Goal: Communication & Community: Answer question/provide support

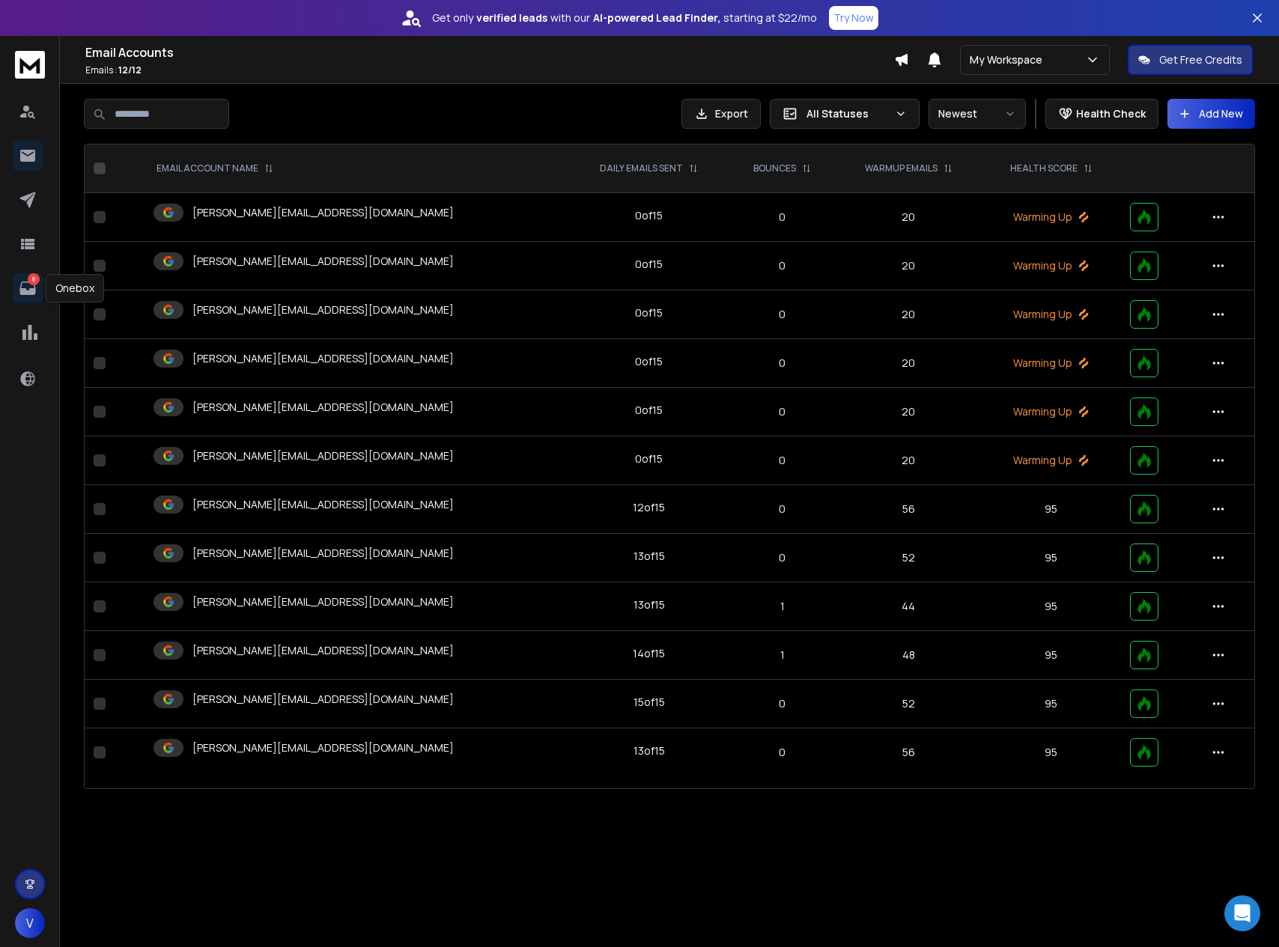
click at [41, 292] on link "8" at bounding box center [28, 288] width 30 height 30
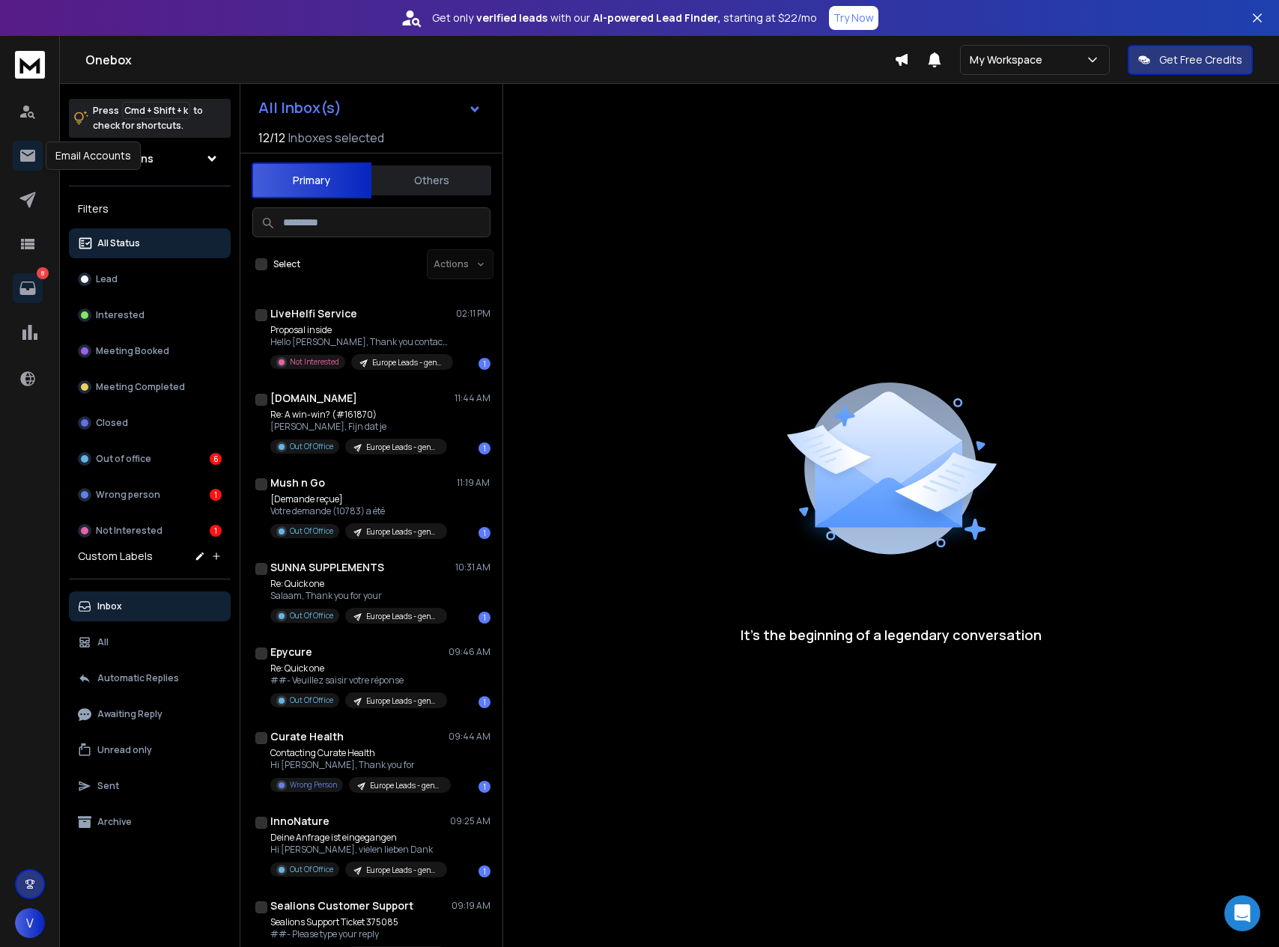
click at [32, 160] on icon at bounding box center [27, 156] width 15 height 12
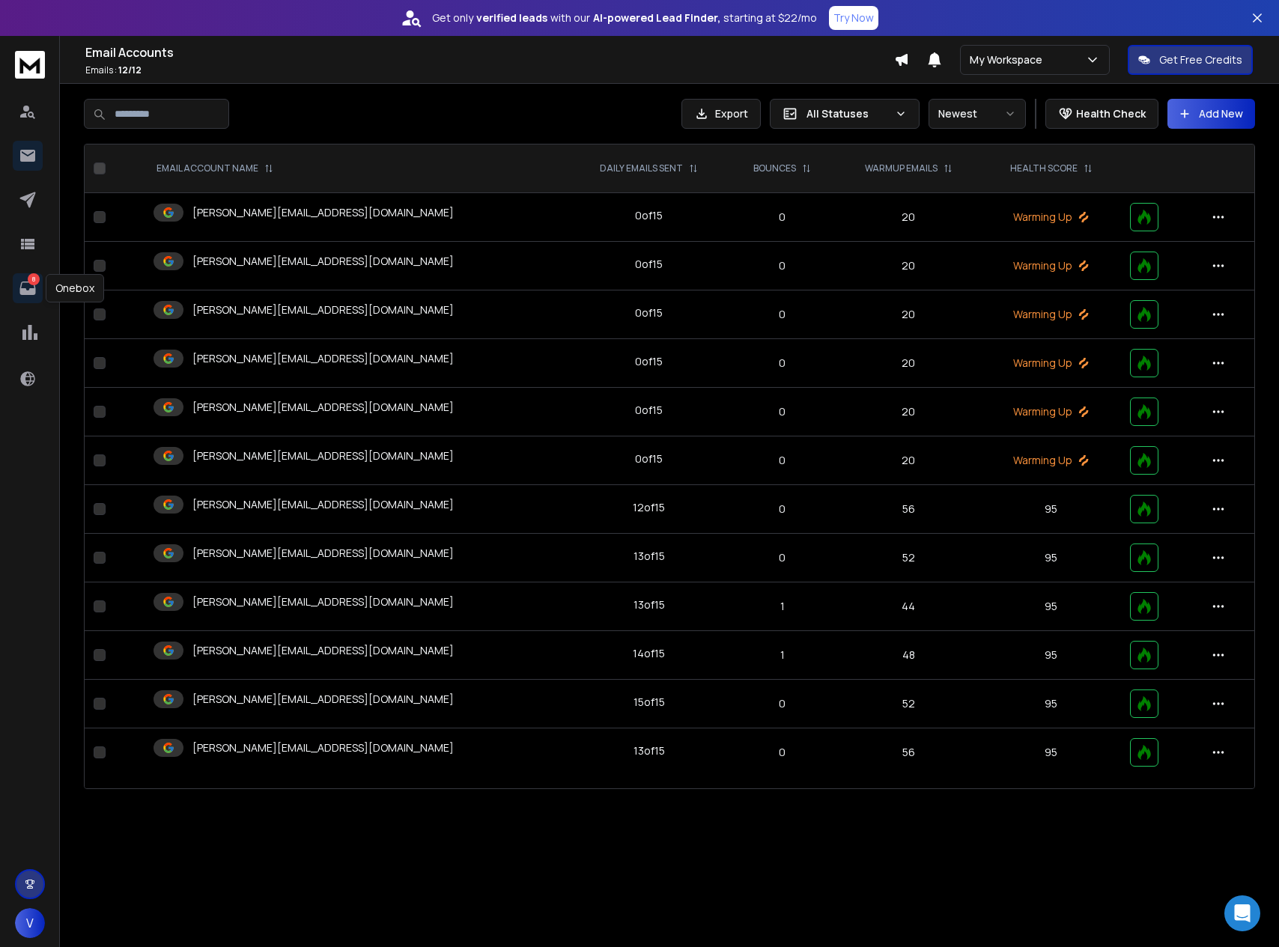
click at [35, 291] on icon at bounding box center [28, 288] width 18 height 18
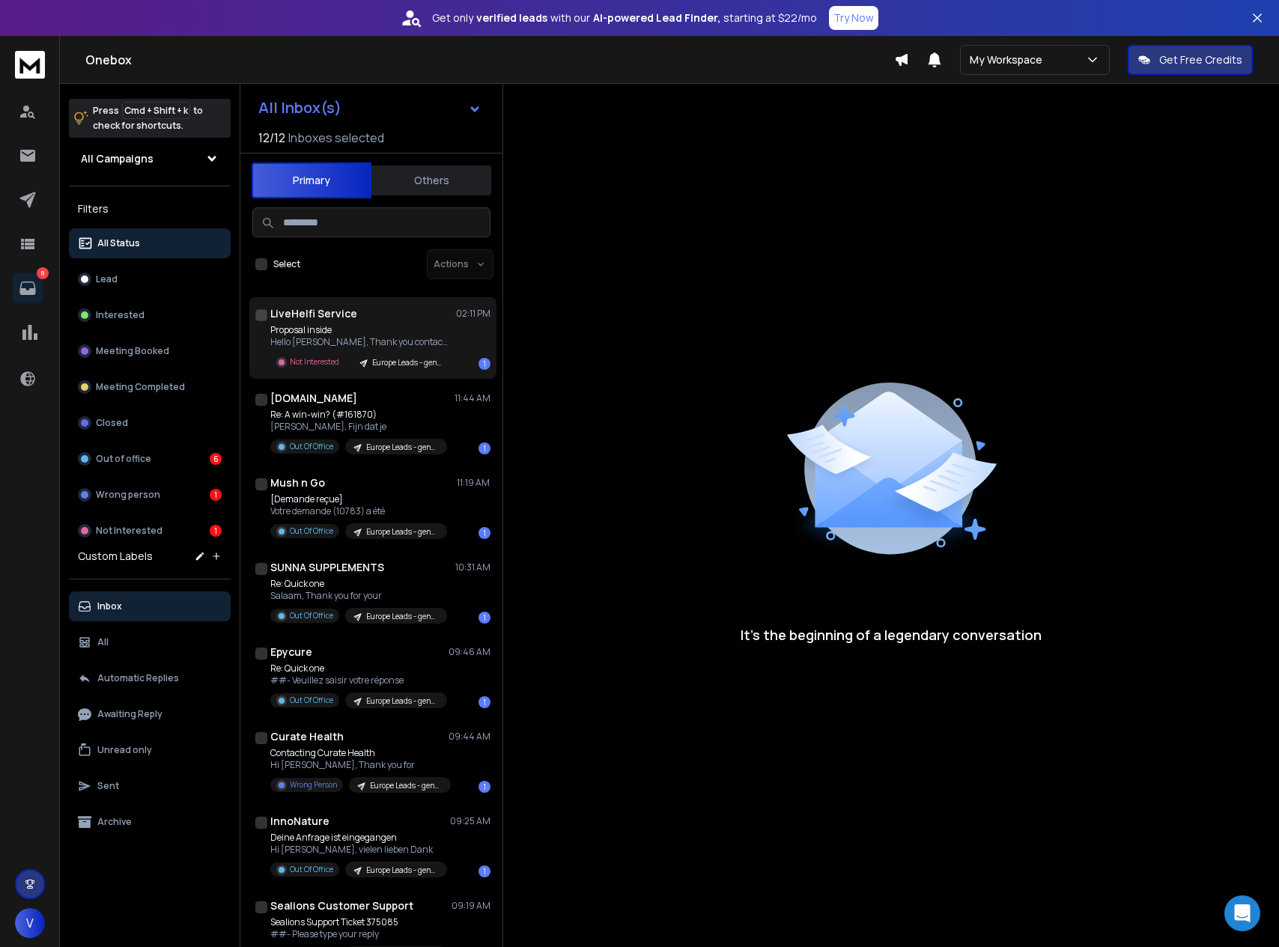
click at [346, 323] on div "LiveHelfi Service 02:11 PM Proposal inside Hello [PERSON_NAME], Thank you conta…" at bounding box center [380, 338] width 220 height 64
click at [376, 332] on p "Proposal inside" at bounding box center [360, 330] width 180 height 12
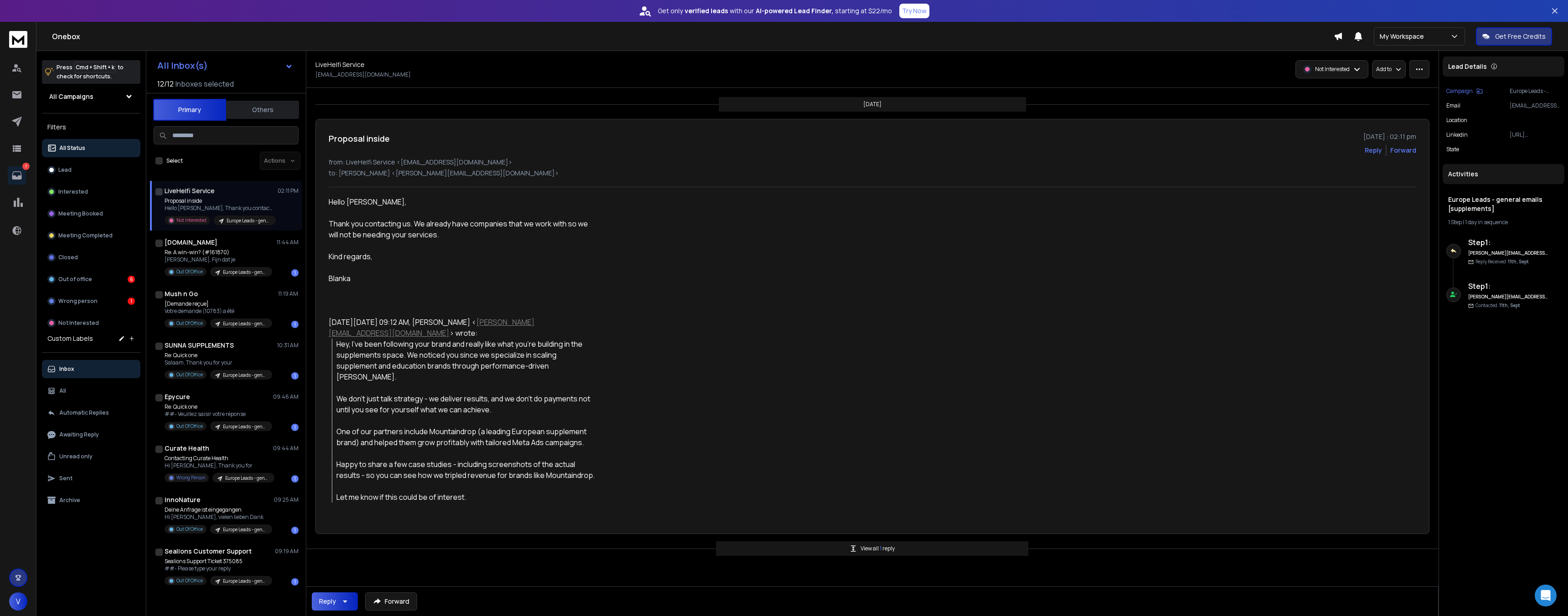
click at [223, 211] on p "Hello [PERSON_NAME], Thank you contacting" at bounding box center [219, 208] width 110 height 7
click at [202, 253] on p "Re: A win-win? (#161870)" at bounding box center [218, 253] width 108 height 7
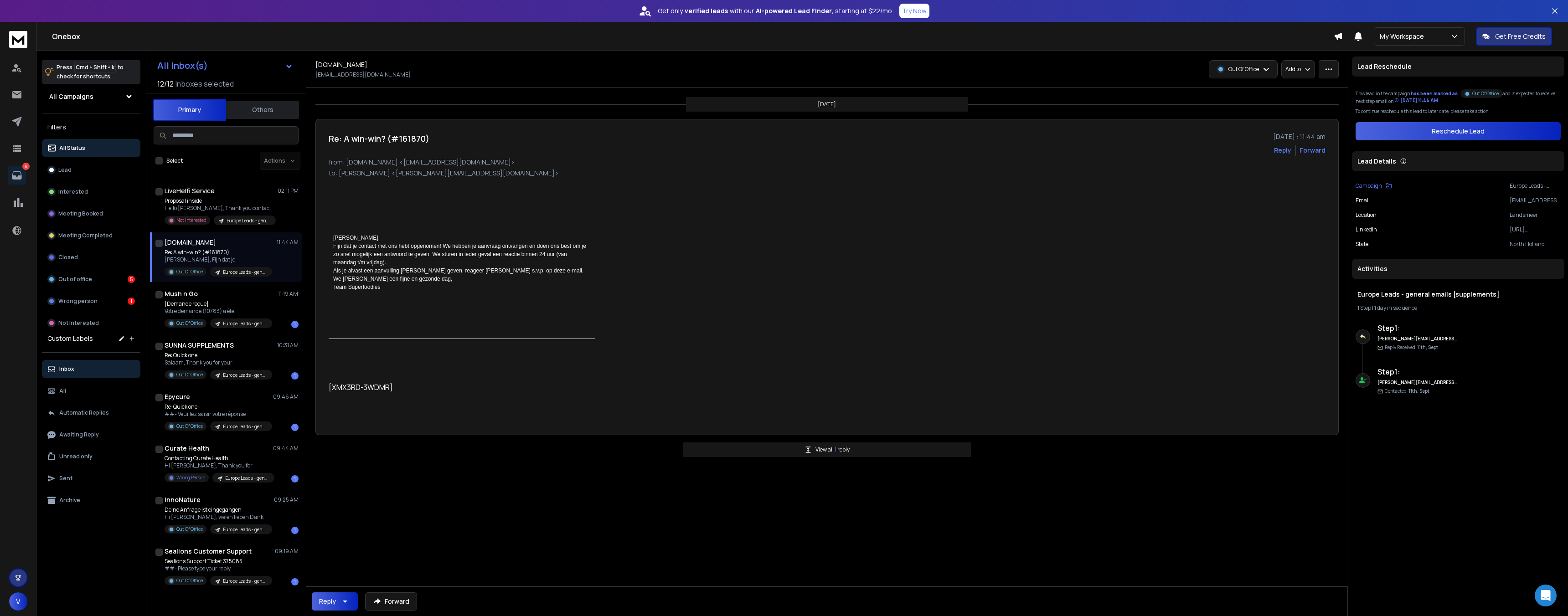
click at [220, 257] on p "[PERSON_NAME], Fijn dat je" at bounding box center [218, 260] width 108 height 7
click at [194, 304] on p "[Demande reçue]" at bounding box center [218, 304] width 108 height 7
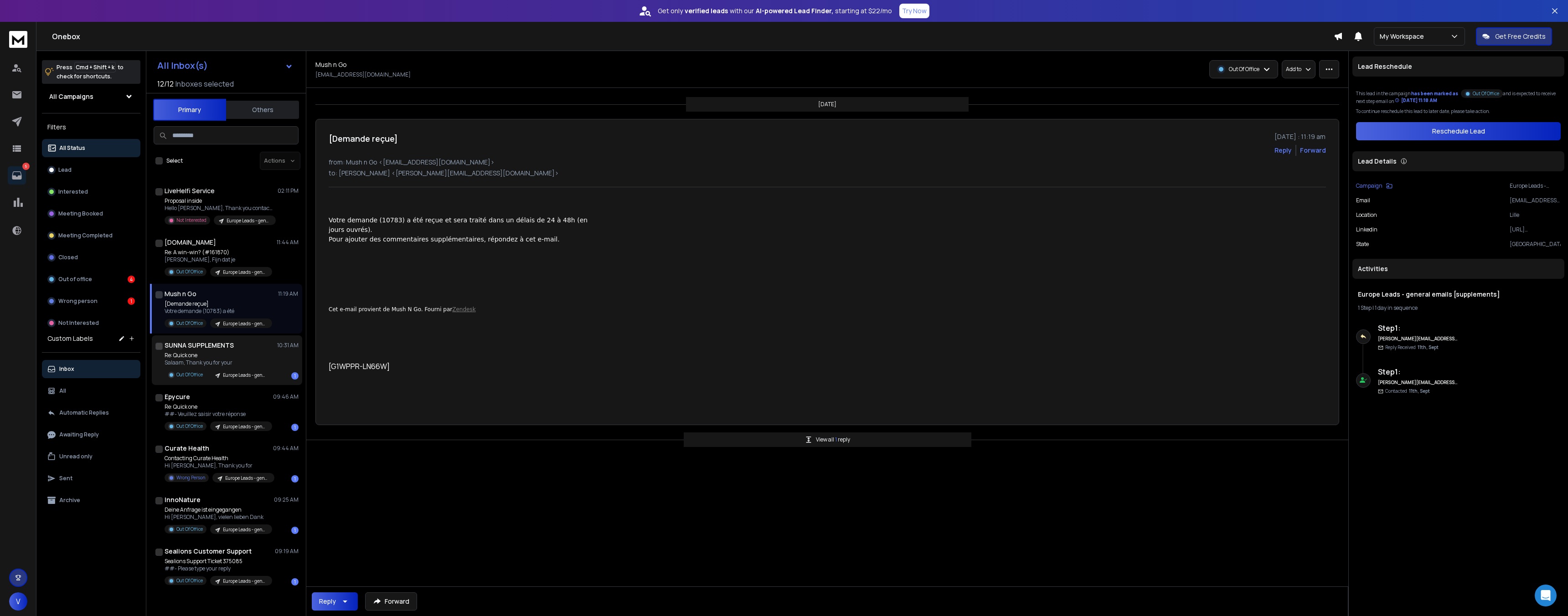
click at [195, 359] on p "Salaam, Thank you for your" at bounding box center [218, 363] width 108 height 7
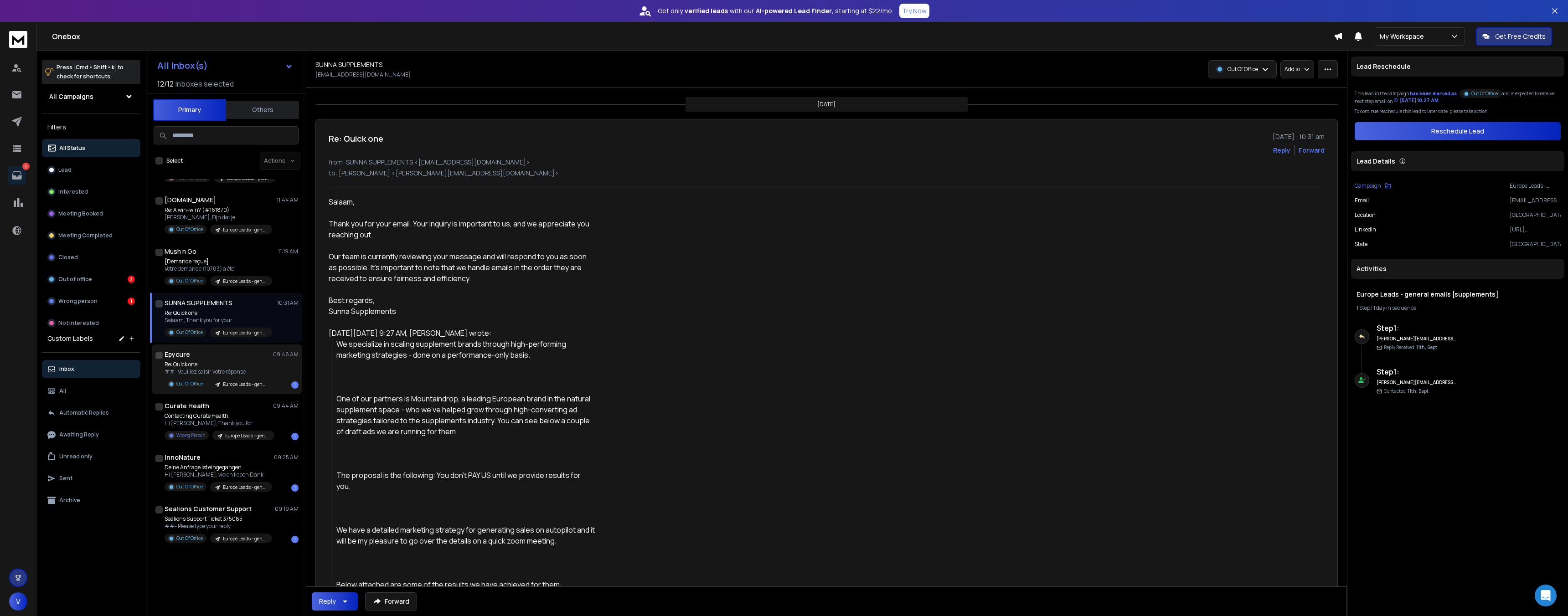
scroll to position [43, 0]
click at [217, 365] on p "Re: Quick one" at bounding box center [218, 364] width 108 height 7
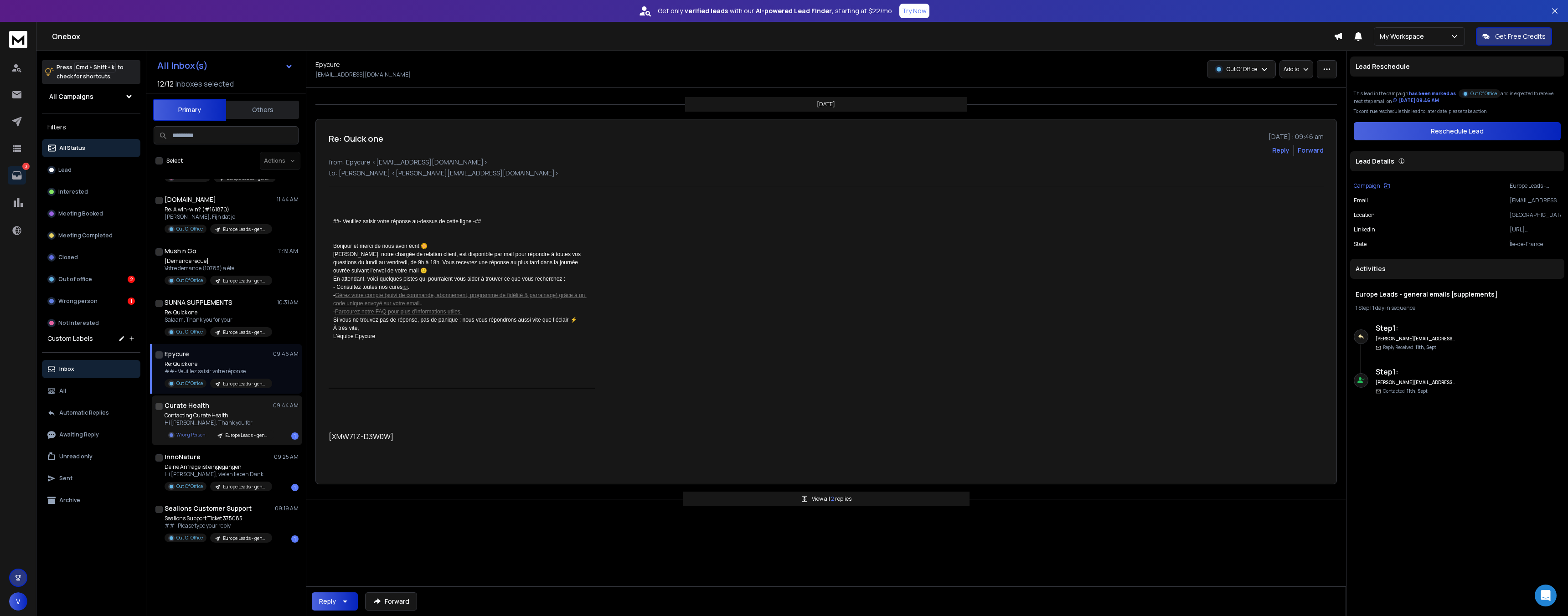
click at [222, 416] on p "Contacting Curate Health" at bounding box center [219, 416] width 110 height 7
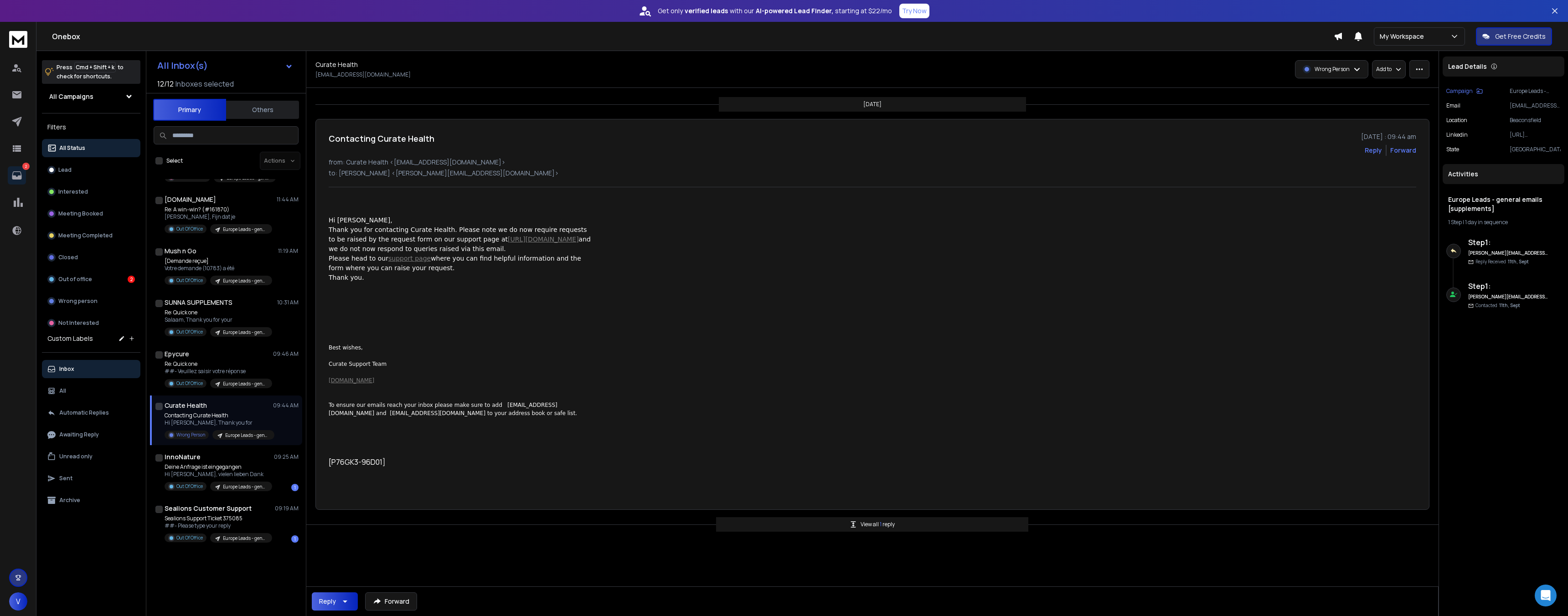
scroll to position [5, 0]
click at [207, 466] on p "Deine Anfrage ist eingegangen" at bounding box center [218, 467] width 108 height 7
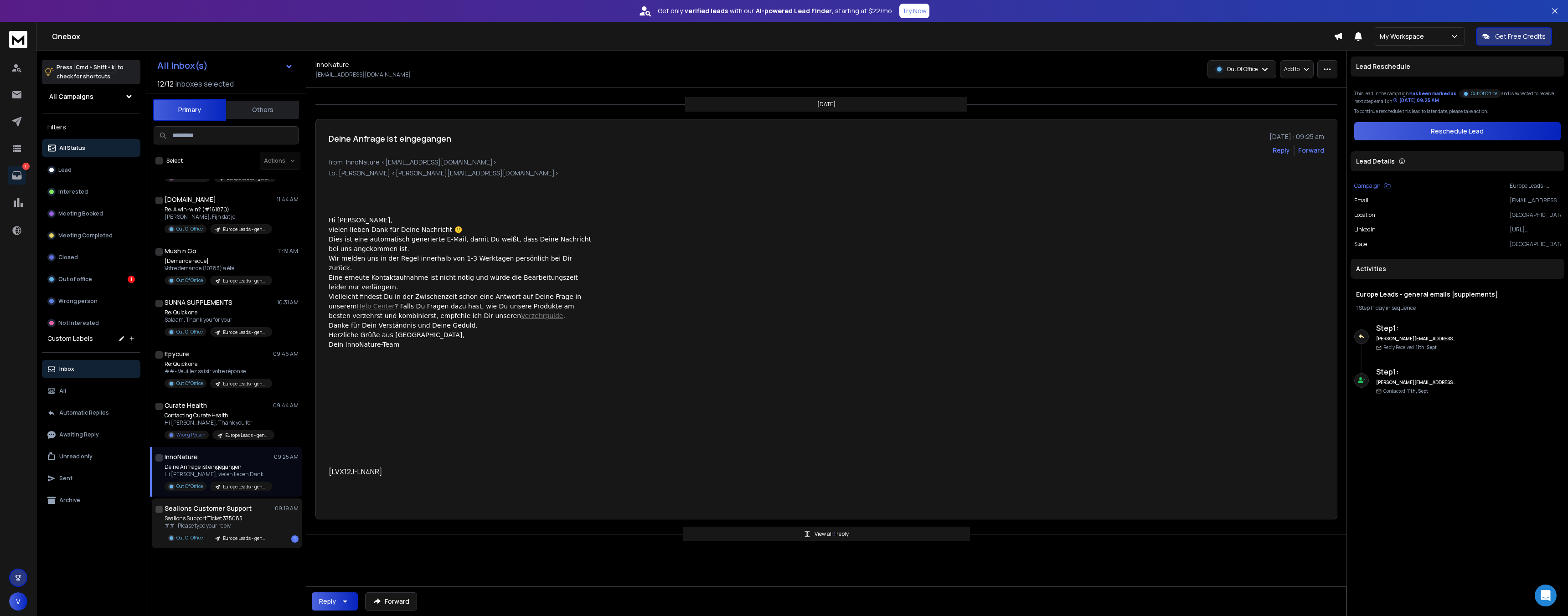
click at [195, 530] on div "Sealions Support Ticket 375085 ##- Please type your reply Out Of Office Europe …" at bounding box center [218, 529] width 108 height 28
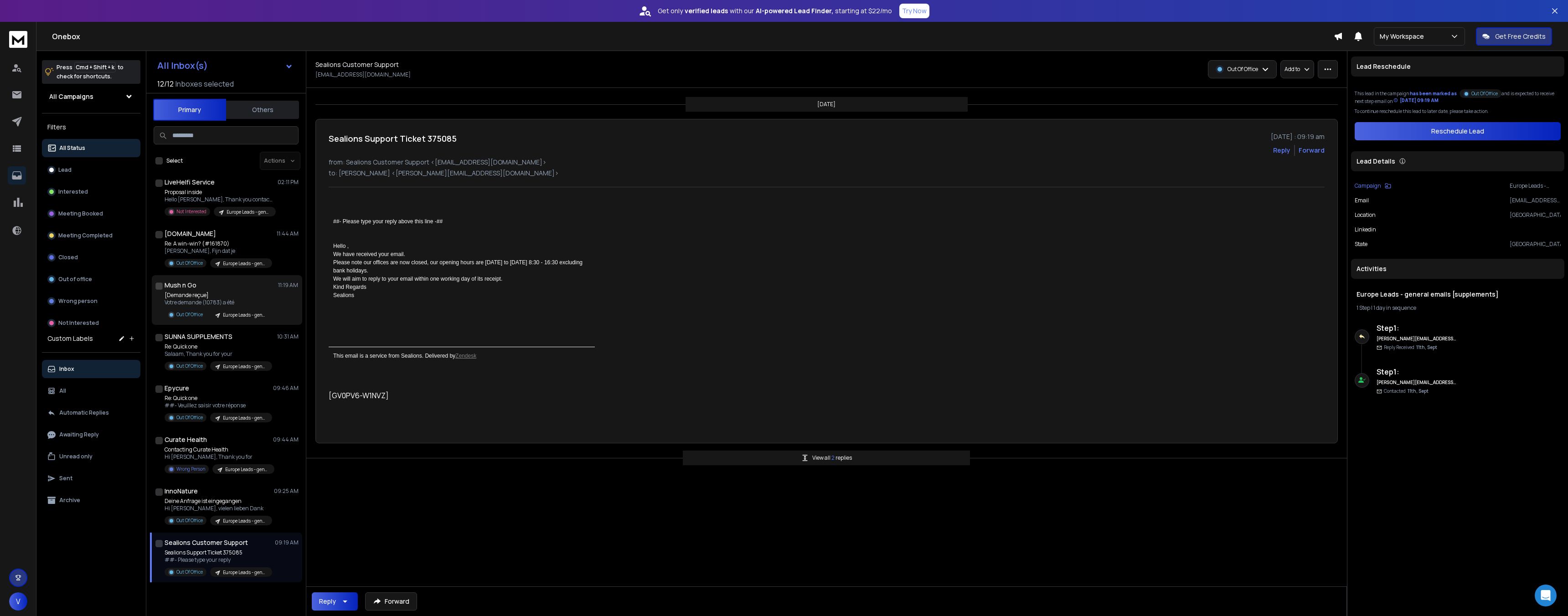
scroll to position [0, 0]
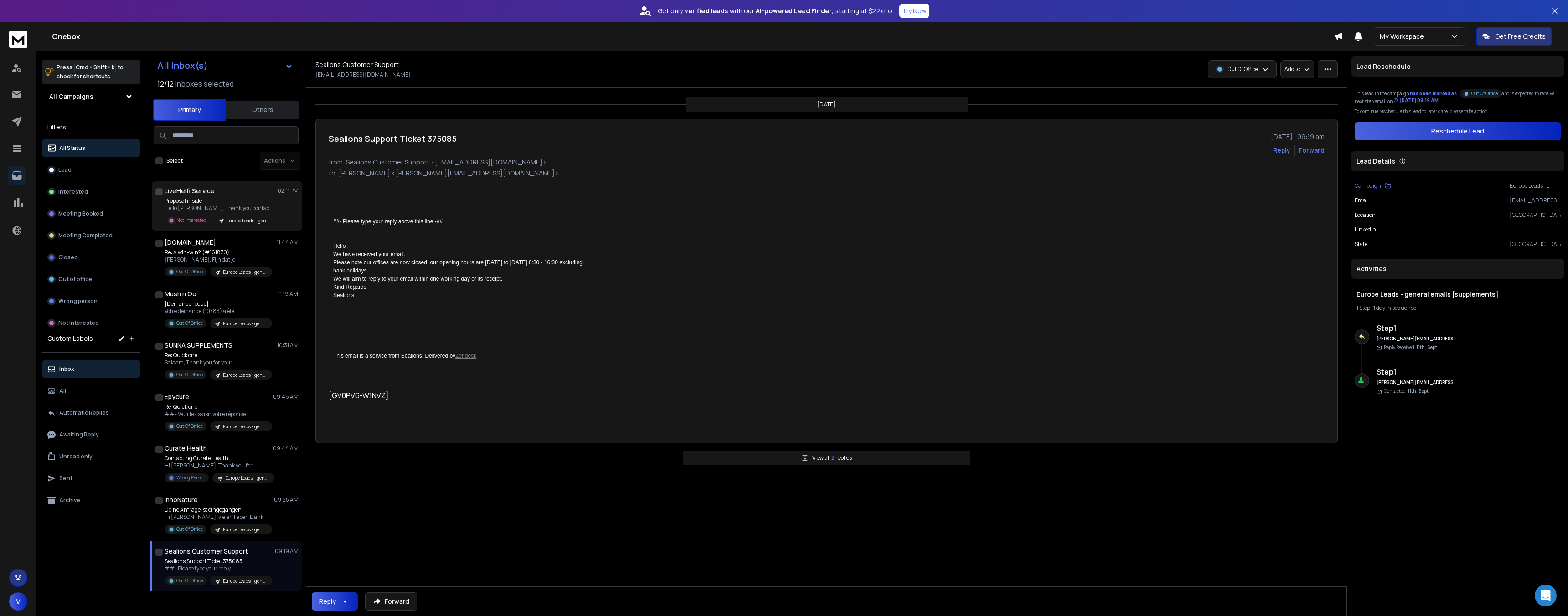
click at [210, 205] on p "Hello [PERSON_NAME], Thank you contacting" at bounding box center [219, 208] width 110 height 7
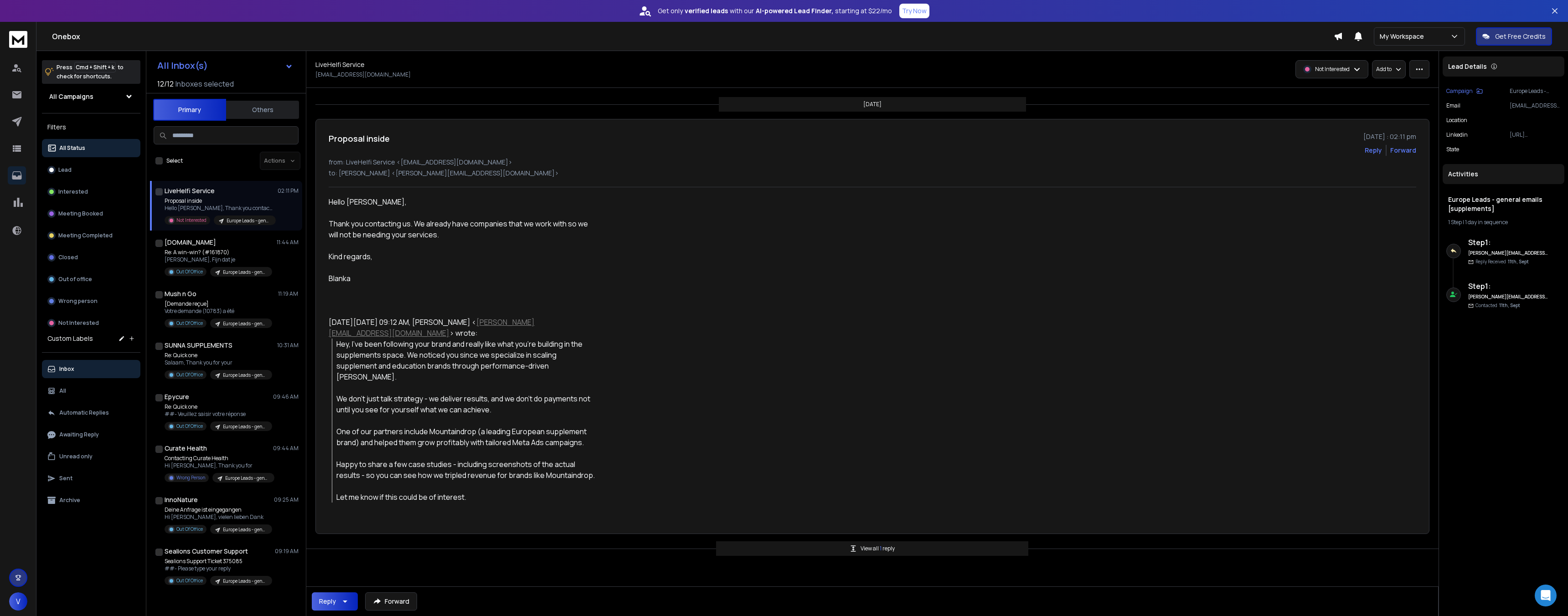
click at [254, 111] on button "Others" at bounding box center [262, 110] width 73 height 20
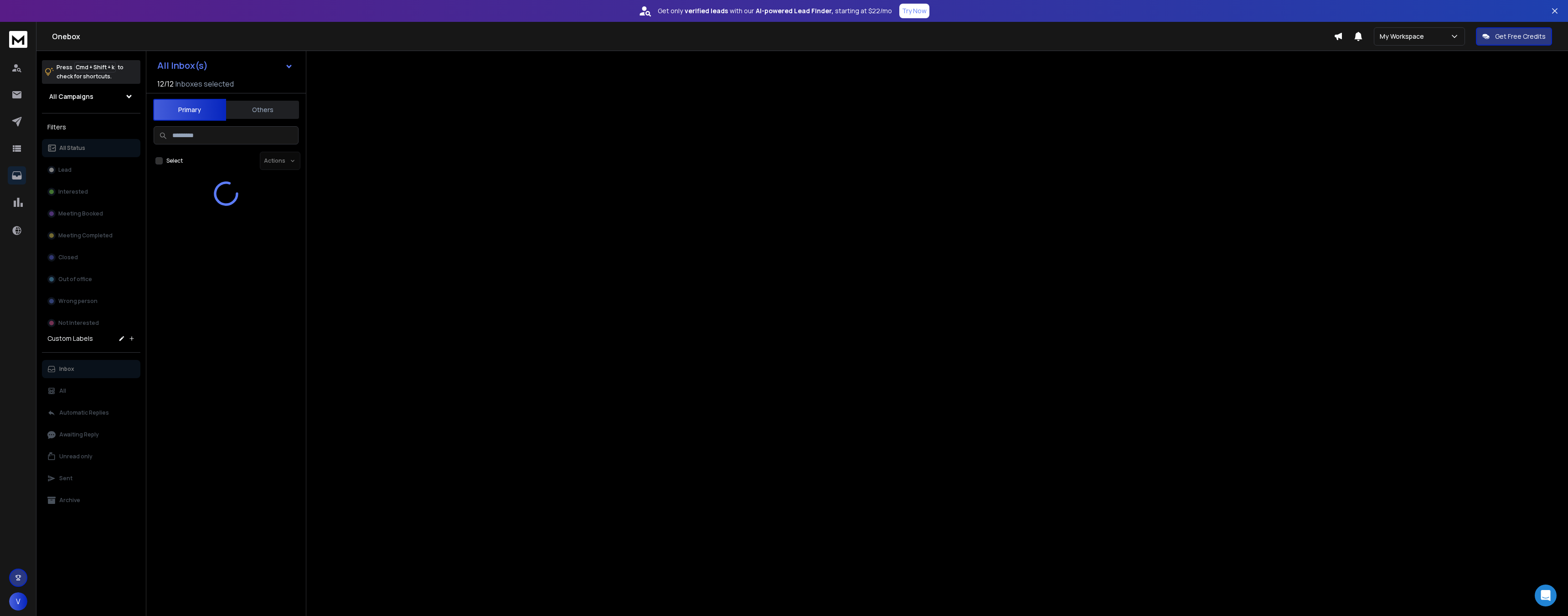
click at [205, 115] on button "Primary" at bounding box center [190, 110] width 73 height 22
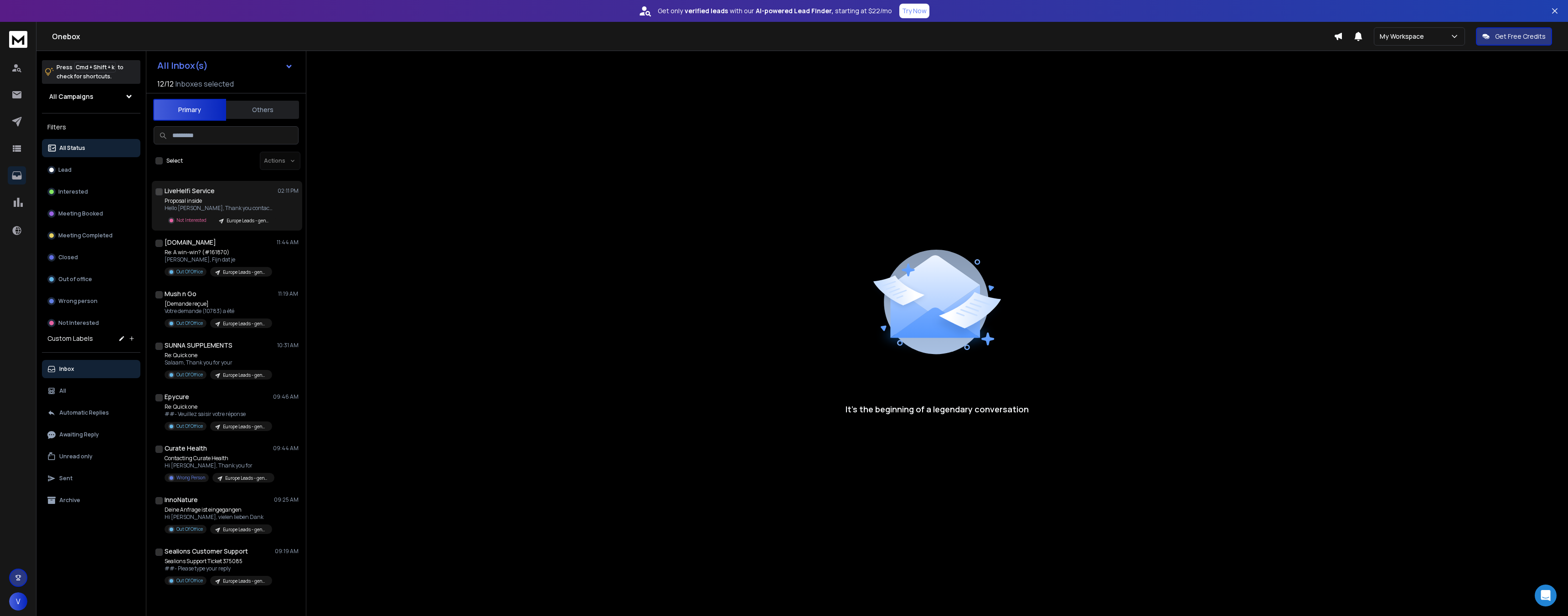
click at [239, 209] on p "Hello [PERSON_NAME], Thank you contacting" at bounding box center [219, 208] width 110 height 7
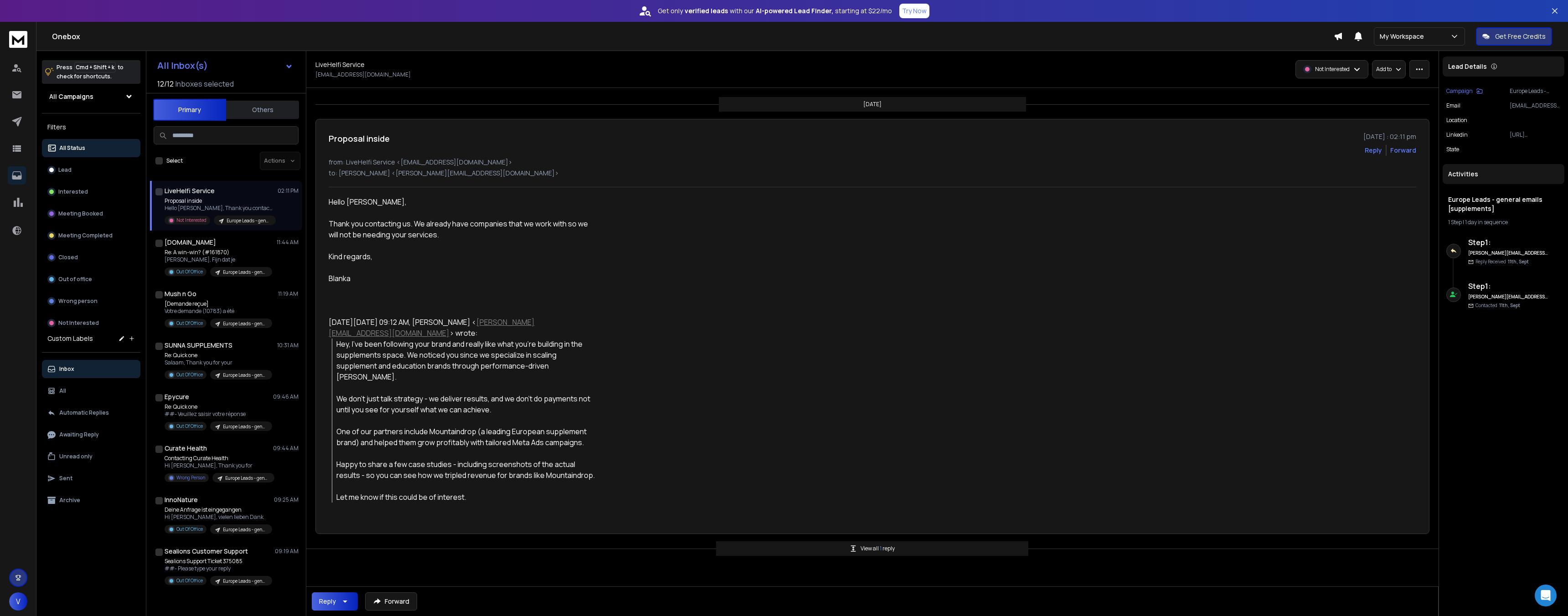
click at [82, 148] on p "All Status" at bounding box center [72, 148] width 26 height 7
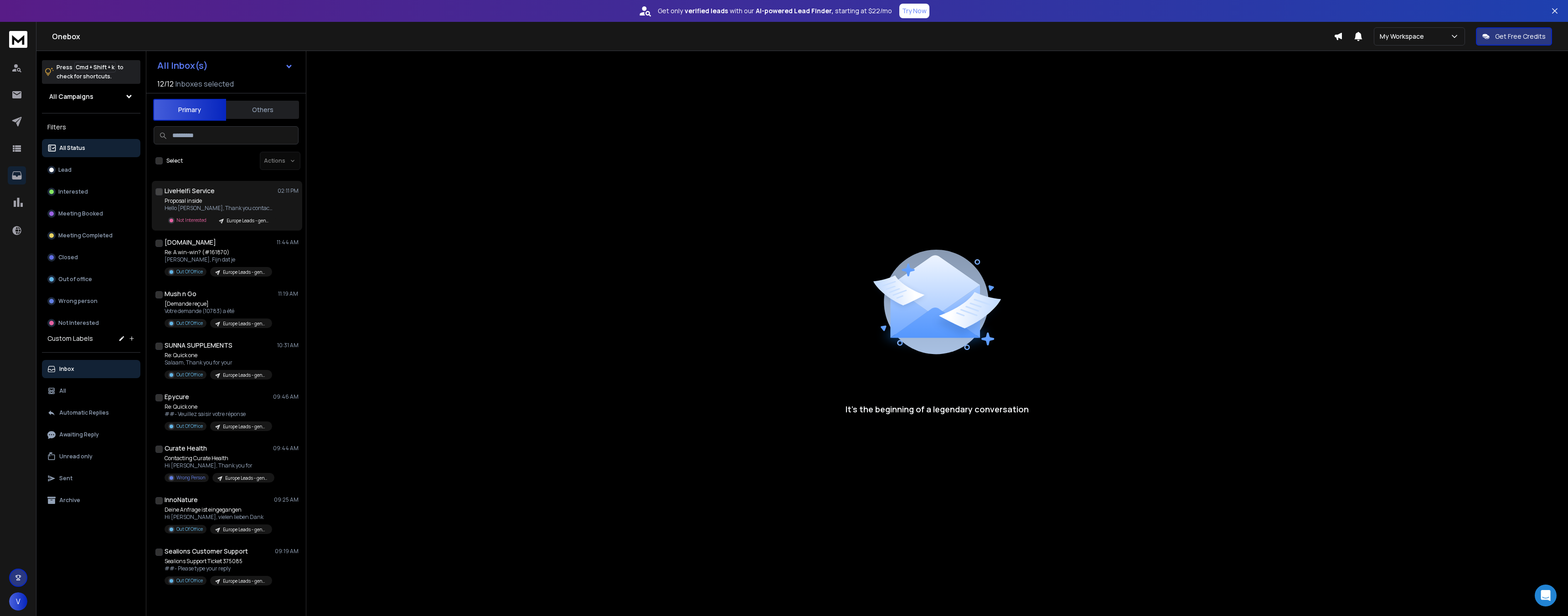
click at [189, 223] on p "Not Interested" at bounding box center [191, 220] width 30 height 7
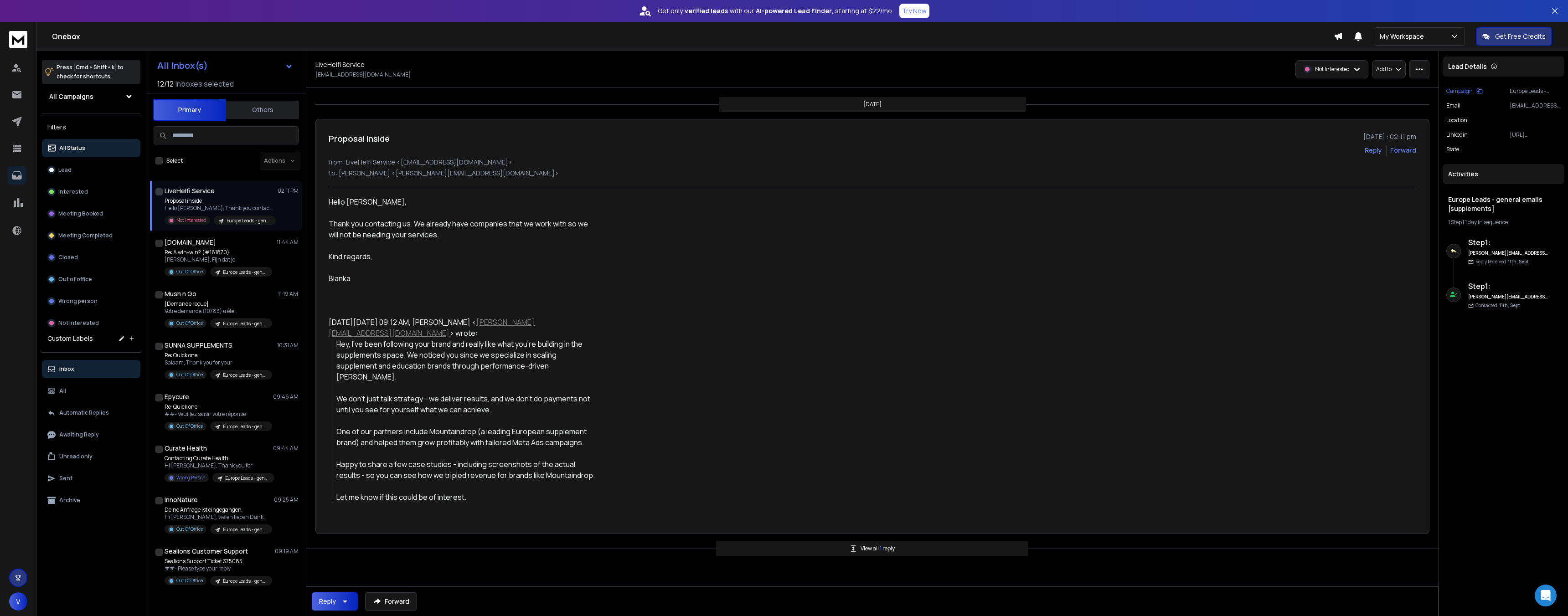
click at [343, 576] on icon "button" at bounding box center [345, 601] width 11 height 11
click at [344, 576] on icon "button" at bounding box center [345, 601] width 11 height 11
click at [408, 214] on div "Hello [PERSON_NAME], Thank you contacting us. We already have companies that we…" at bounding box center [465, 359] width 273 height 324
click at [404, 164] on p "from: LiveHelfi Service <[EMAIL_ADDRESS][DOMAIN_NAME]>" at bounding box center [872, 162] width 1088 height 9
drag, startPoint x: 346, startPoint y: 164, endPoint x: 393, endPoint y: 166, distance: 47.0
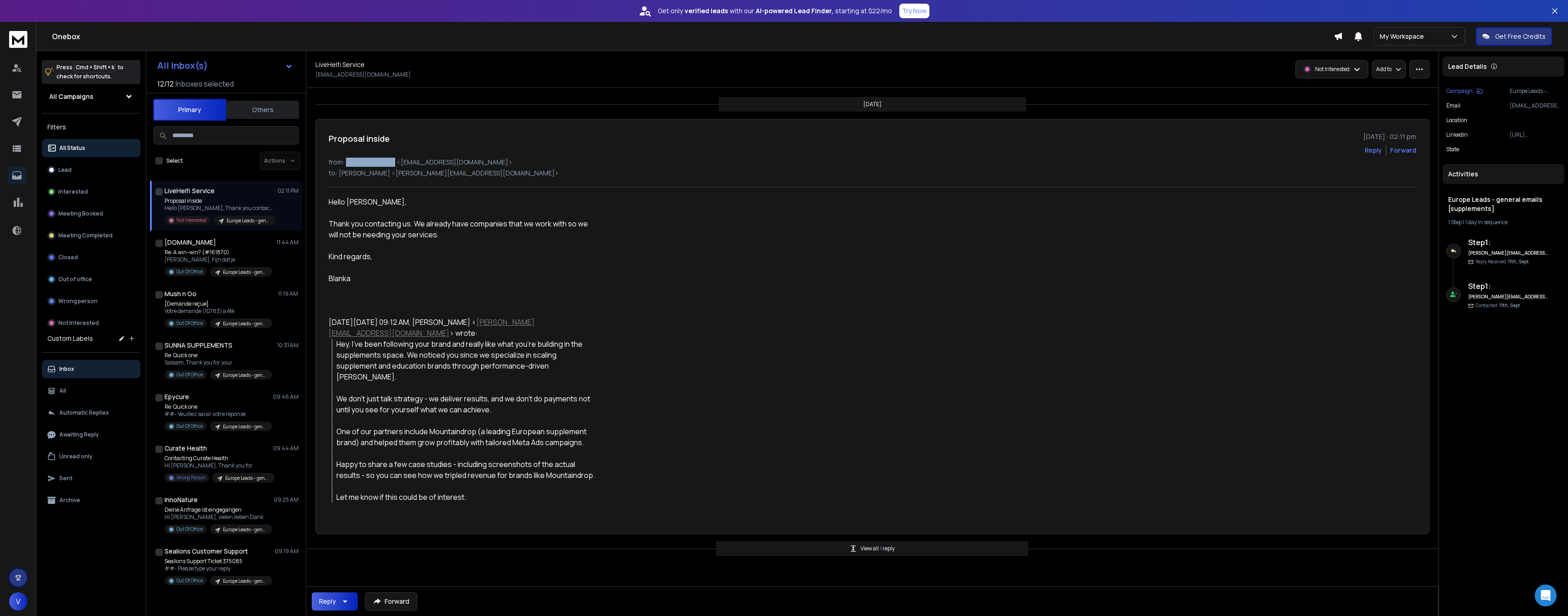
click at [393, 166] on p "from: LiveHelfi Service <[EMAIL_ADDRESS][DOMAIN_NAME]>" at bounding box center [872, 162] width 1088 height 9
copy p "LiveHelfi Service"
click at [395, 573] on div "[DATE] Proposal inside [DATE] : 02:11 pm Reply Forward from: LiveHelfi Service …" at bounding box center [872, 378] width 1132 height 561
click at [344, 576] on button "Reply" at bounding box center [335, 601] width 46 height 18
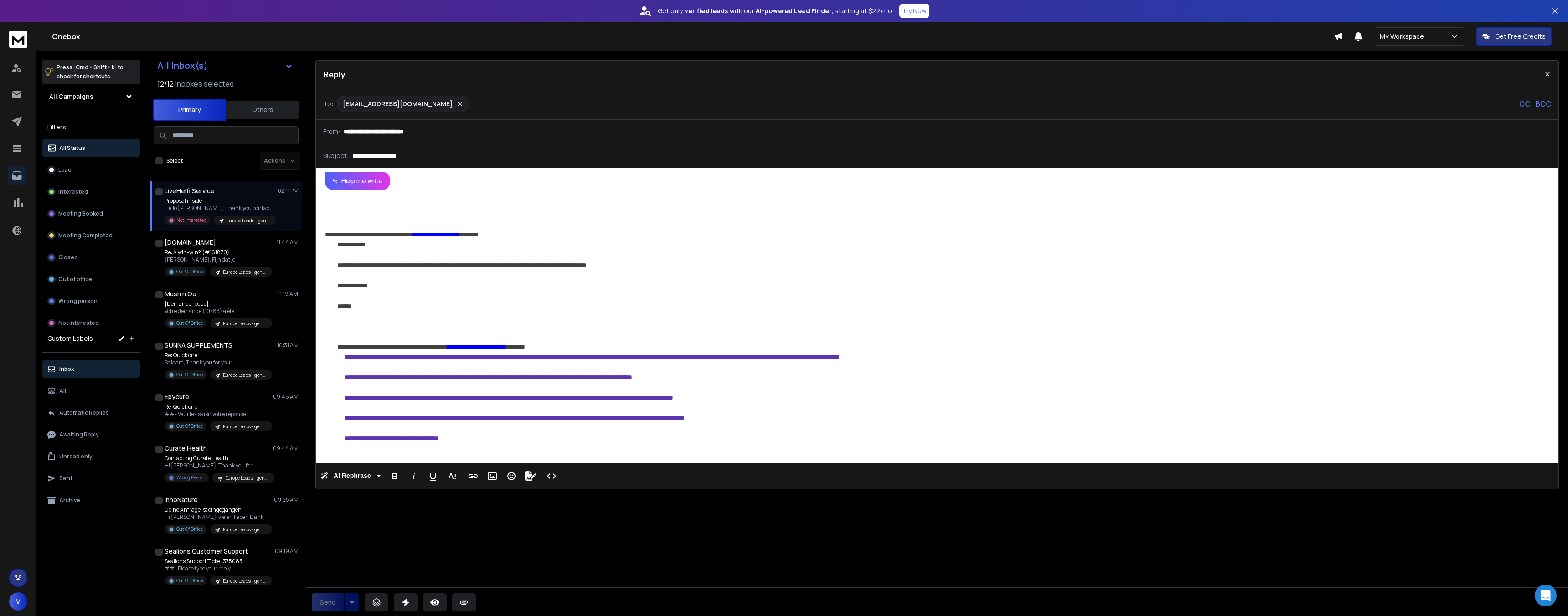
click at [386, 206] on div at bounding box center [937, 204] width 1224 height 10
click at [361, 508] on div "**********" at bounding box center [937, 327] width 1244 height 534
click at [371, 206] on div "**********" at bounding box center [936, 204] width 1222 height 10
drag, startPoint x: 758, startPoint y: 205, endPoint x: 765, endPoint y: 205, distance: 7.0
click at [765, 205] on div "**********" at bounding box center [936, 204] width 1222 height 10
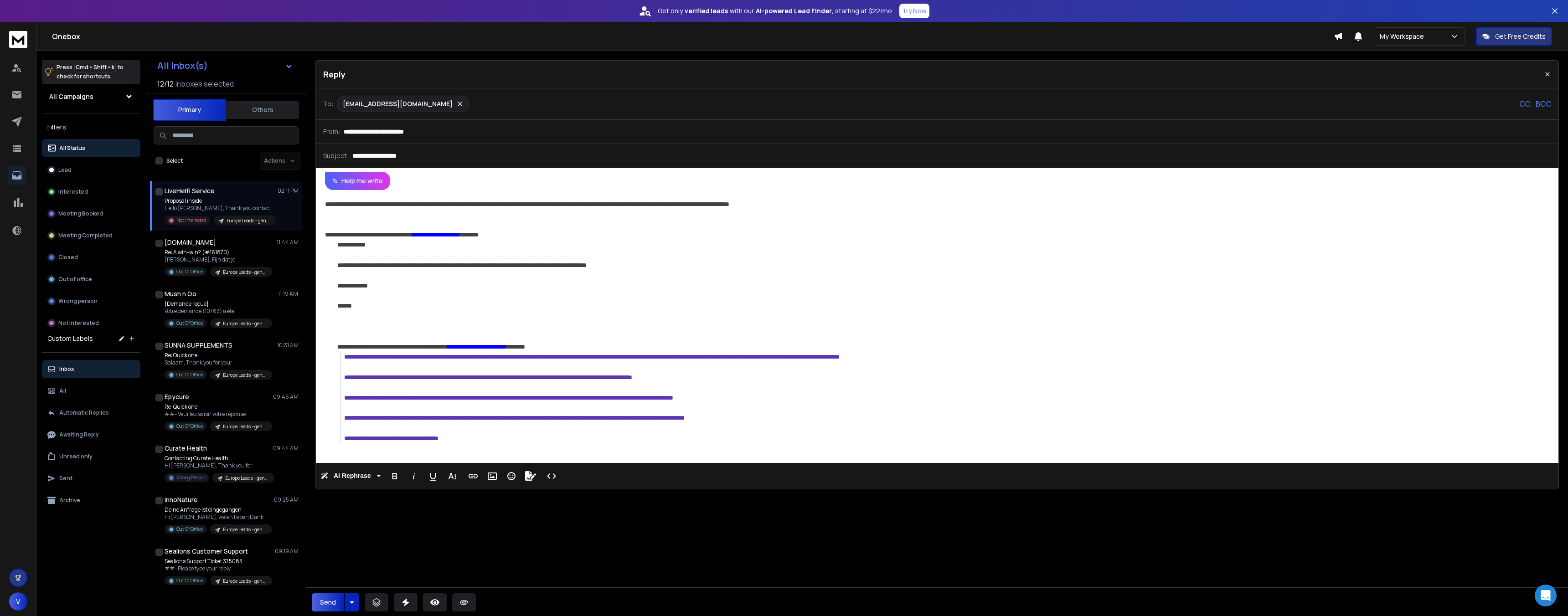
click at [778, 204] on div "**********" at bounding box center [936, 204] width 1222 height 10
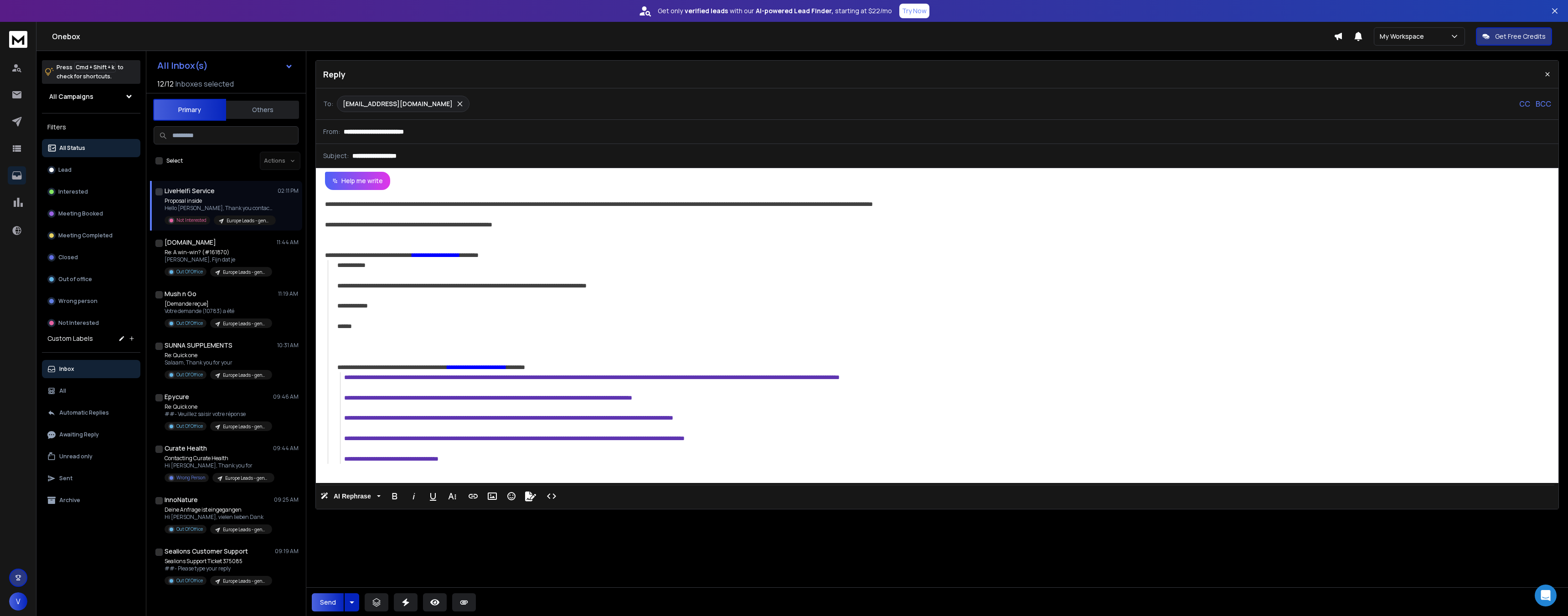
click at [778, 202] on div "**********" at bounding box center [936, 204] width 1222 height 10
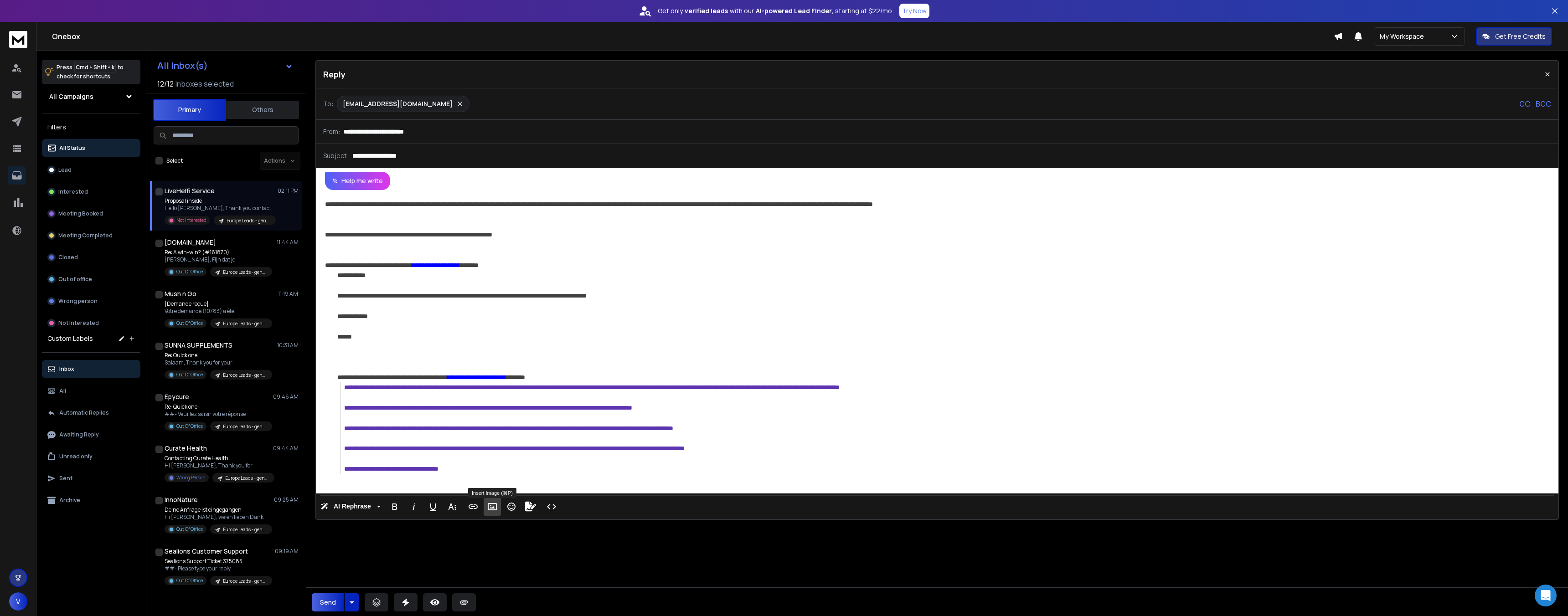
click at [494, 508] on icon "button" at bounding box center [492, 507] width 9 height 7
click at [520, 466] on input "file" at bounding box center [318, 477] width 584 height 41
type input "**********"
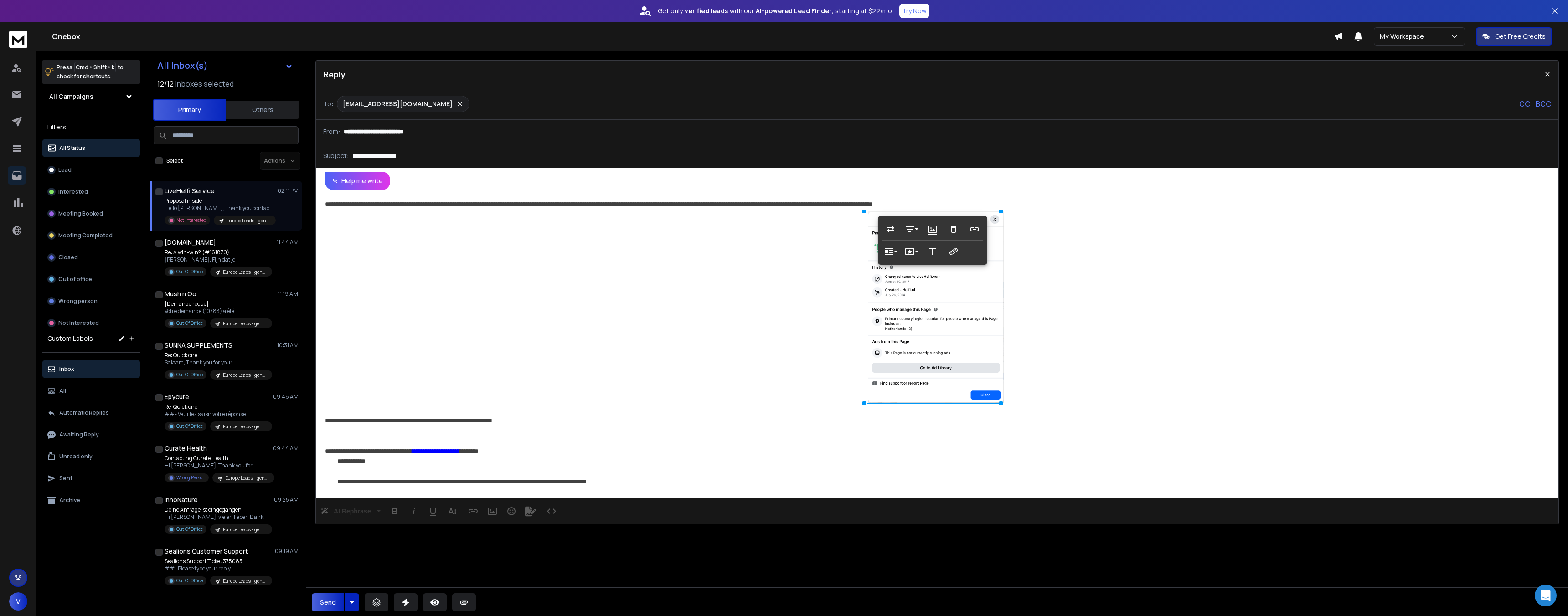
click at [326, 576] on button "Send" at bounding box center [327, 603] width 32 height 18
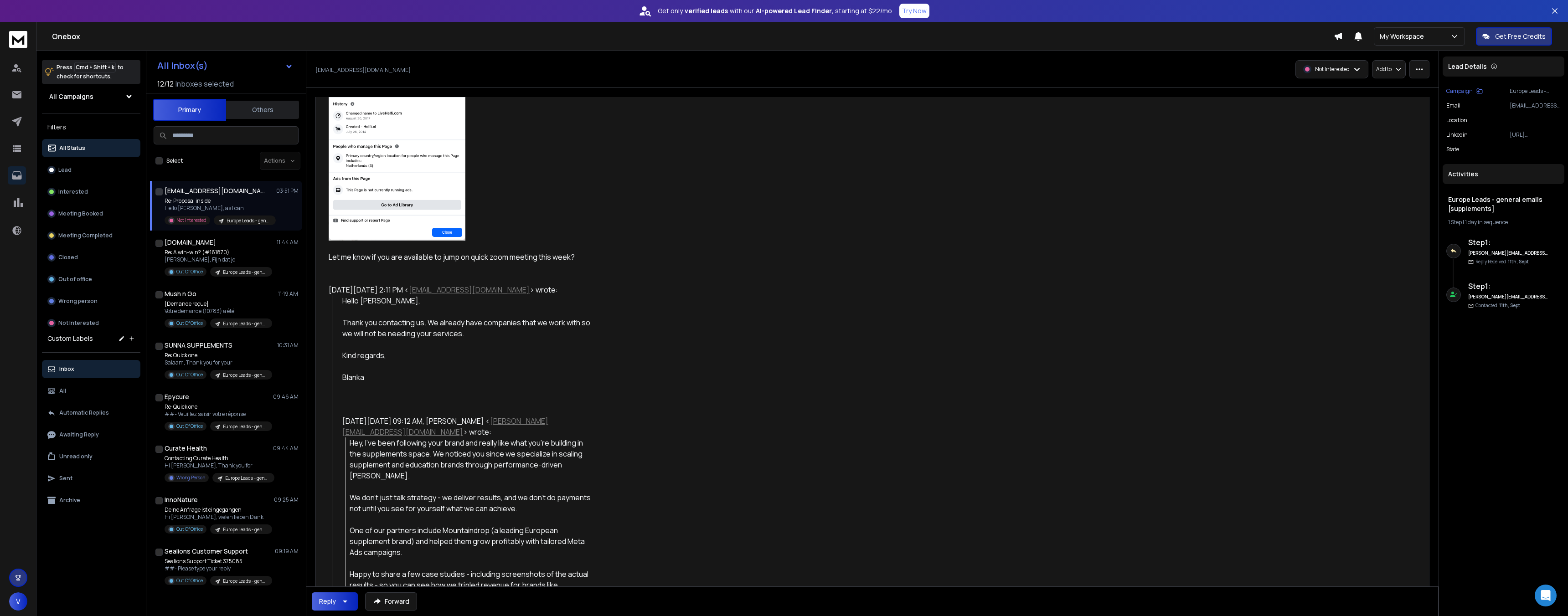
scroll to position [304, 0]
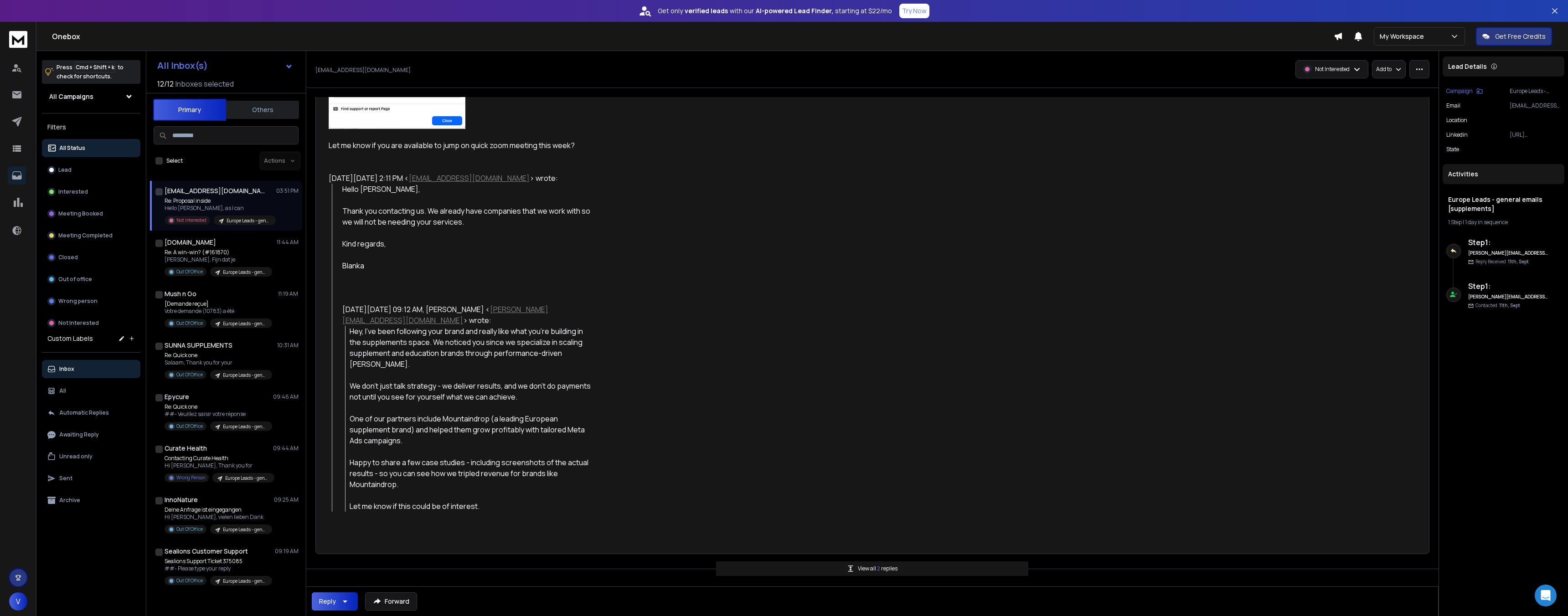
click at [94, 369] on button "Inbox" at bounding box center [91, 369] width 99 height 18
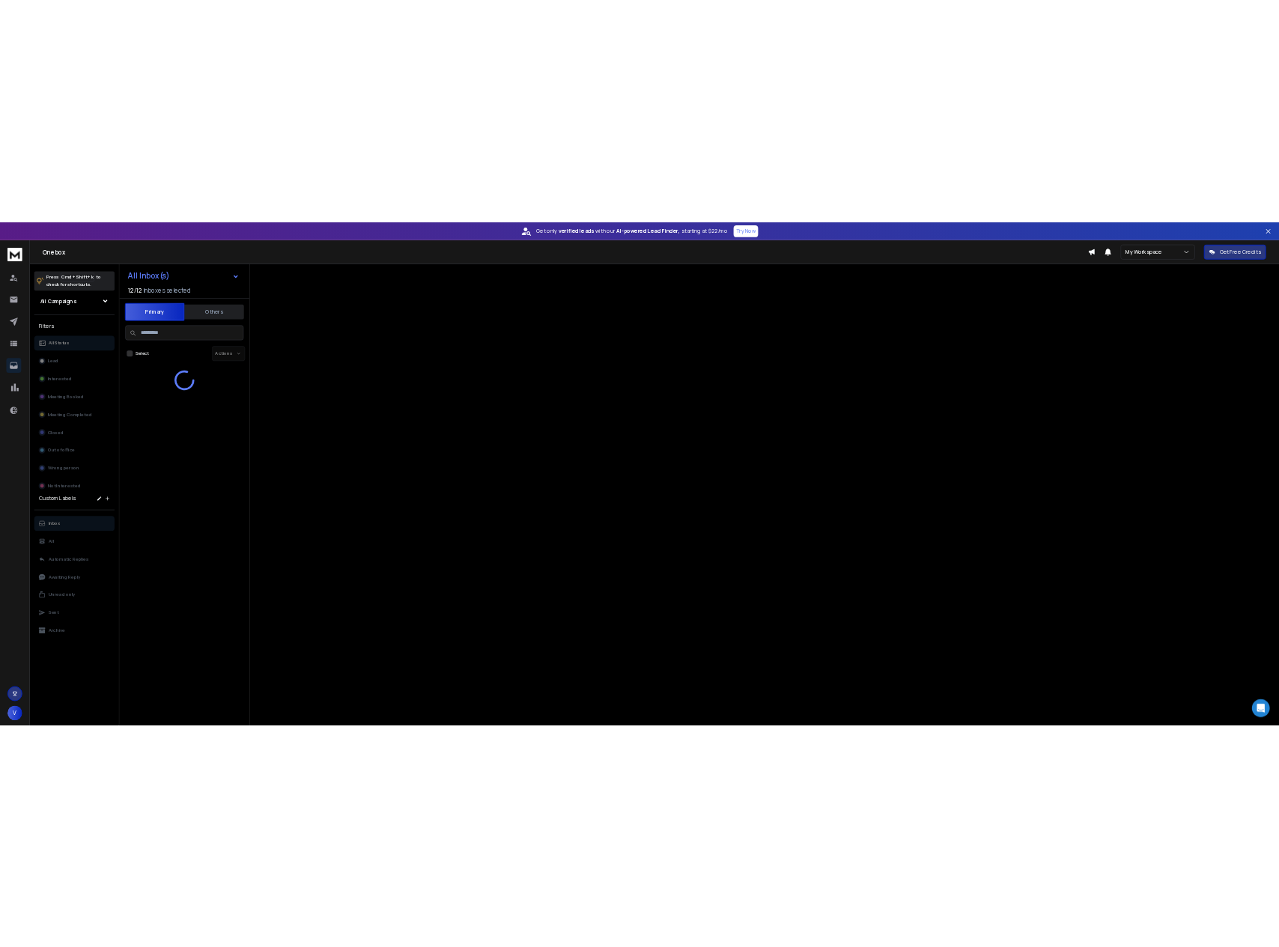
scroll to position [0, 0]
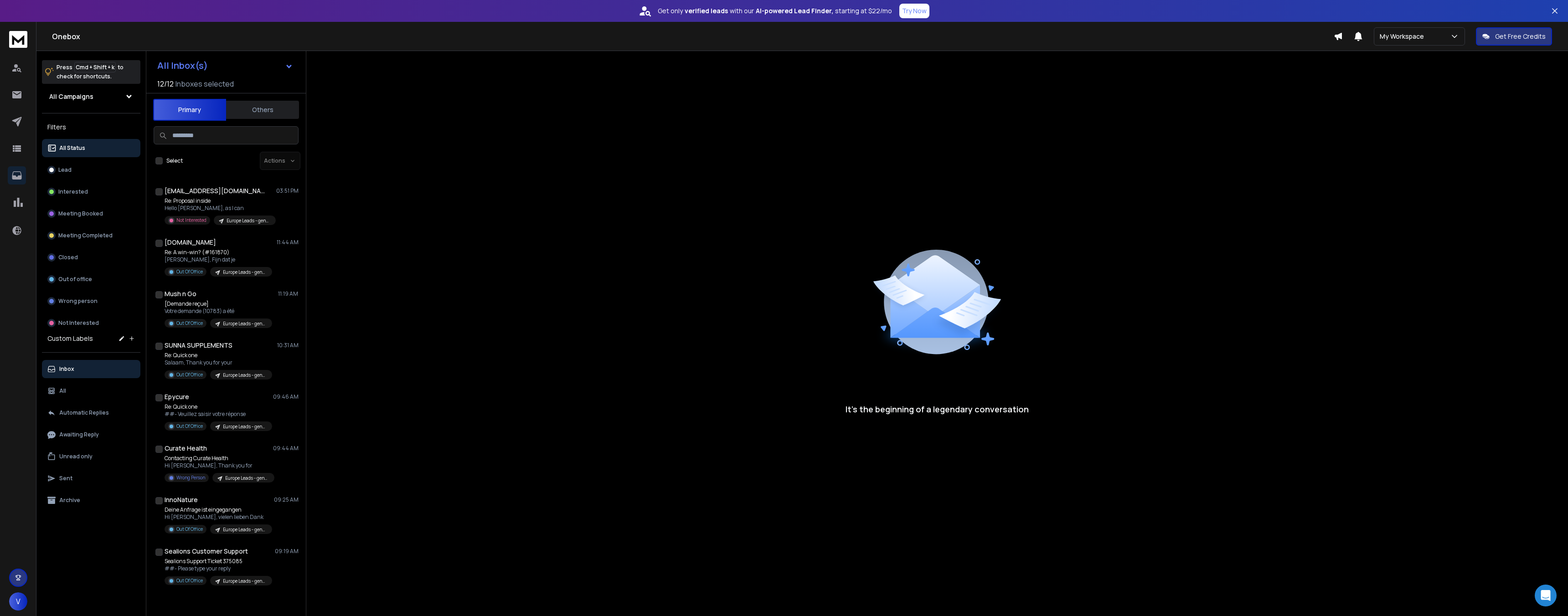
click at [251, 108] on button "Others" at bounding box center [262, 110] width 73 height 20
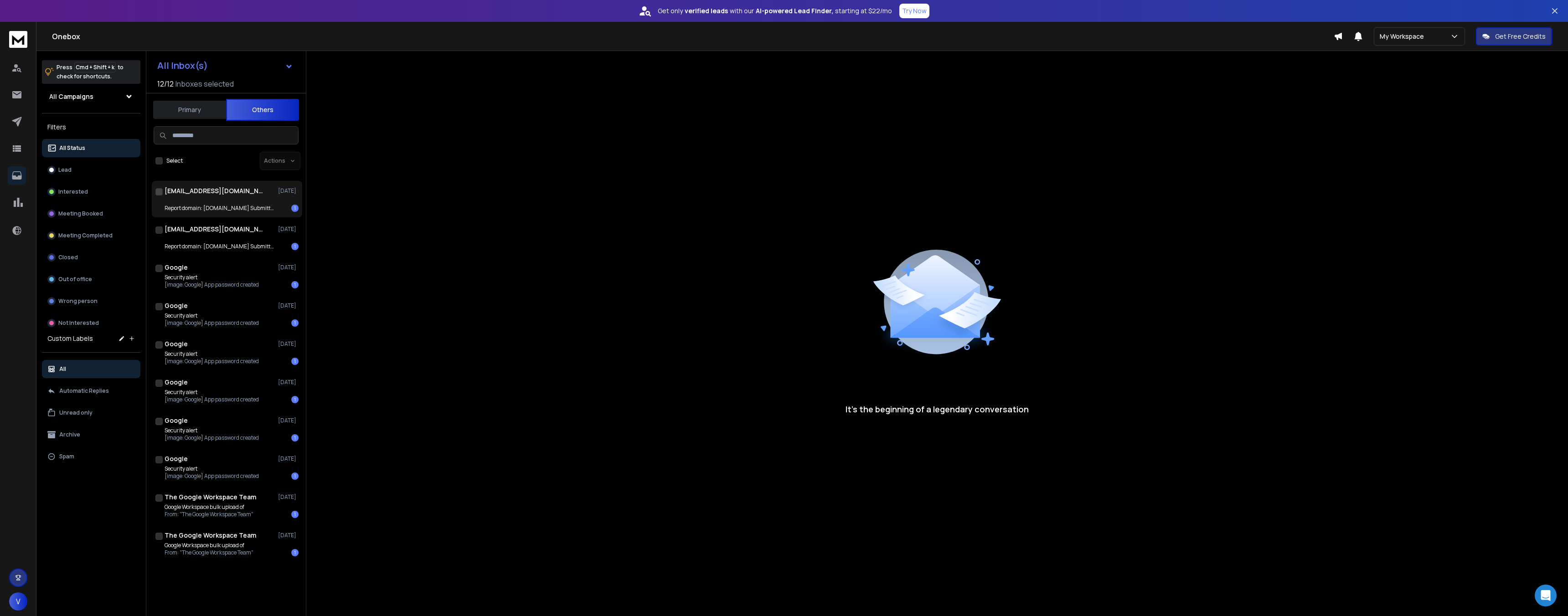
click at [206, 201] on div "Report domain: [DOMAIN_NAME] Submitter: [DOMAIN_NAME] 1" at bounding box center [231, 205] width 134 height 15
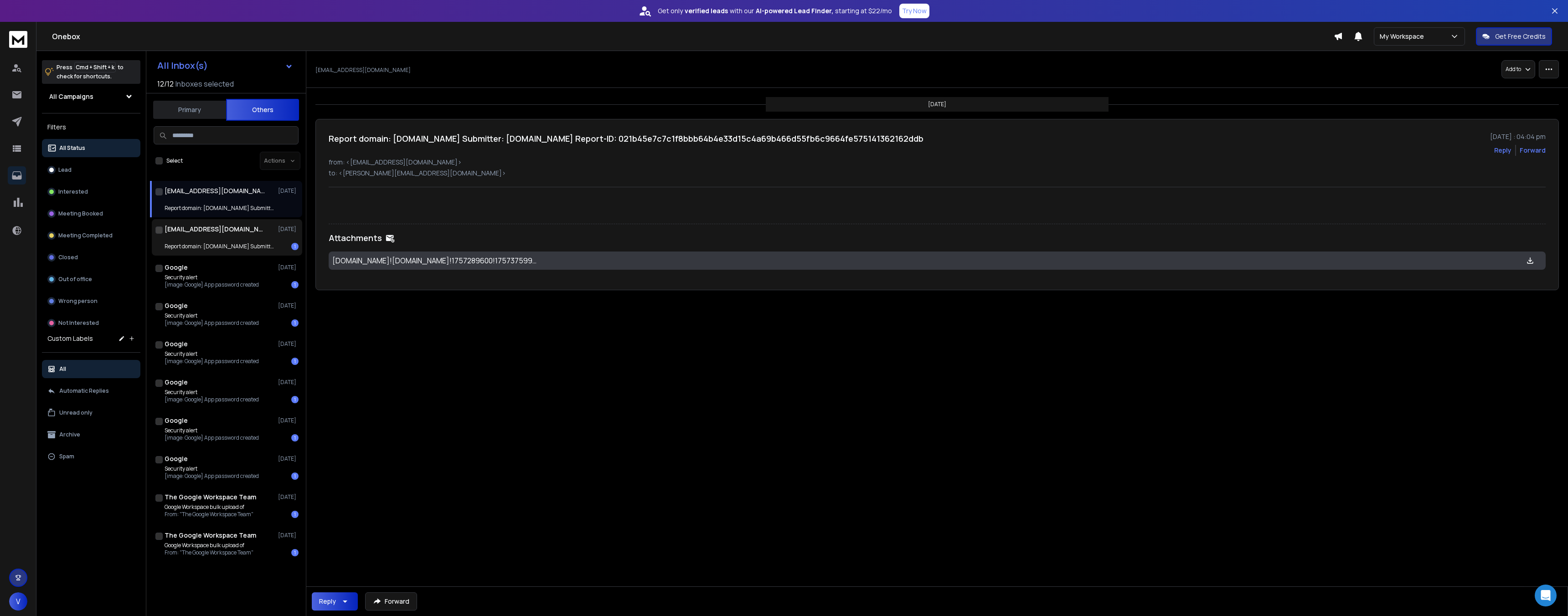
click at [212, 239] on div "Report domain: [DOMAIN_NAME] Submitter: [DOMAIN_NAME] 1" at bounding box center [231, 243] width 134 height 15
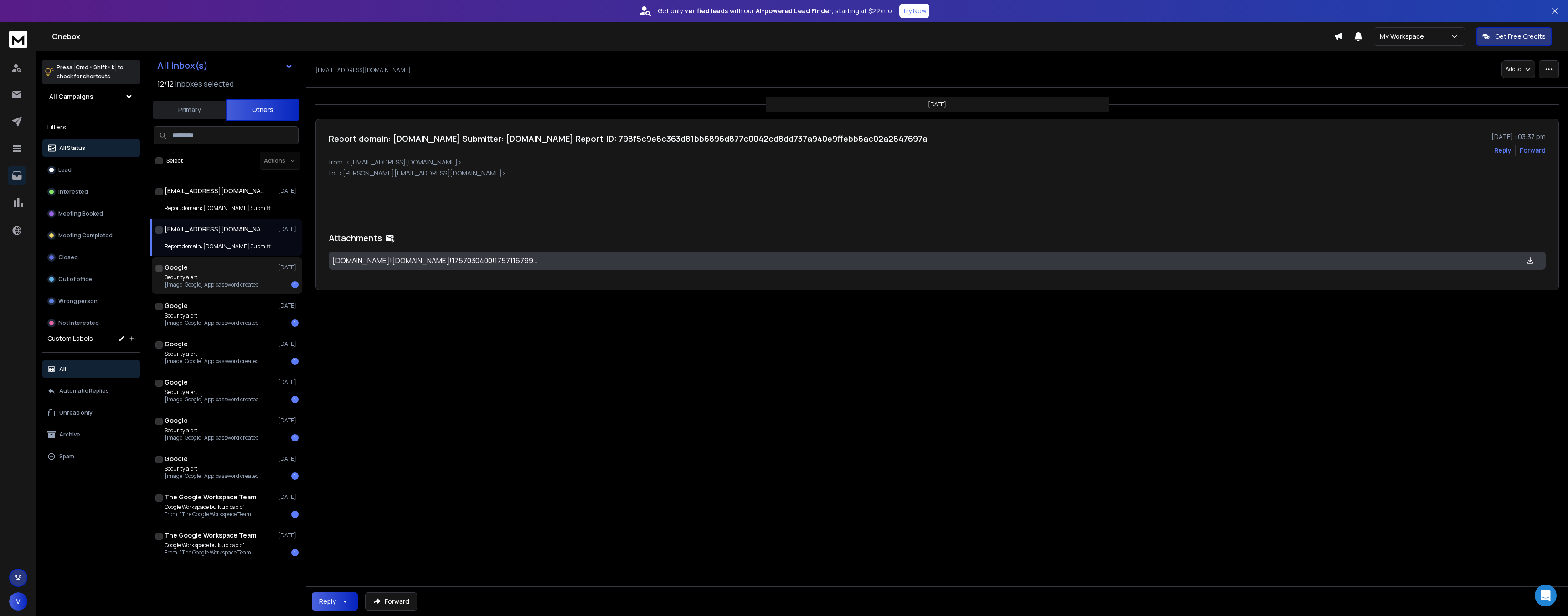
click at [203, 267] on div "Google [DATE]" at bounding box center [231, 267] width 134 height 9
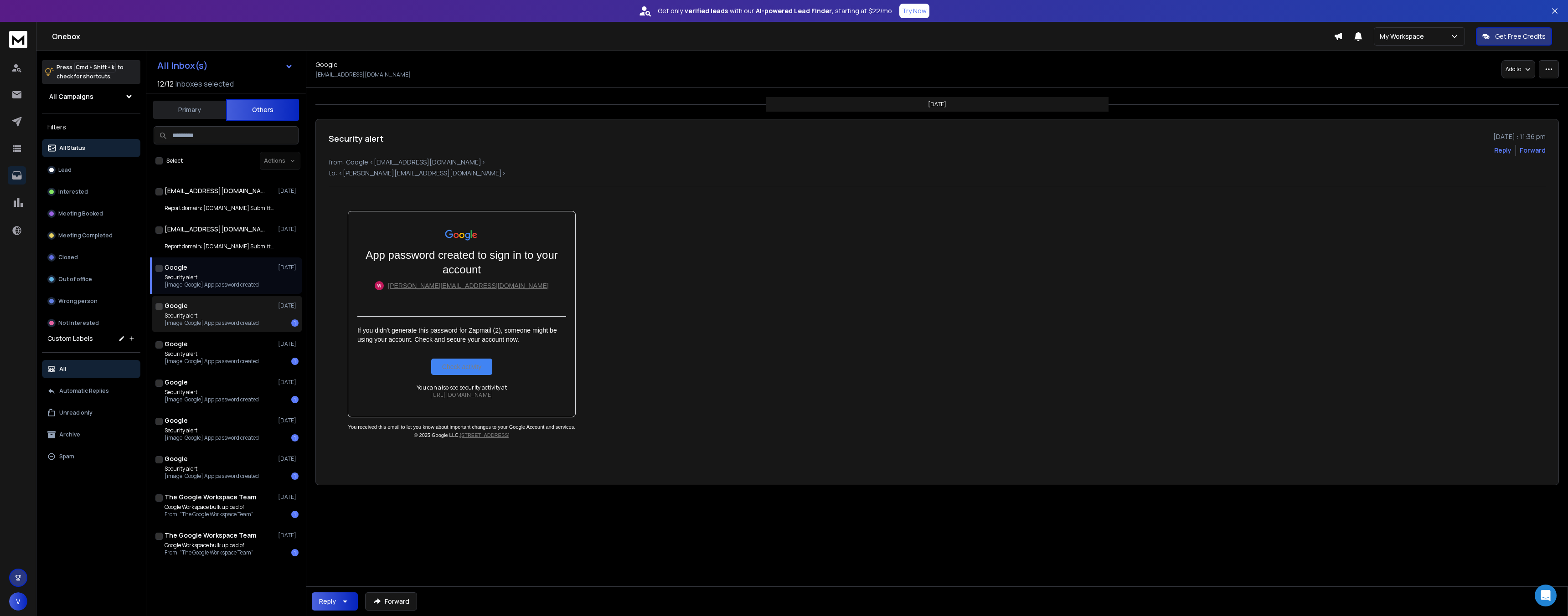
click at [198, 313] on p "Security alert" at bounding box center [211, 316] width 94 height 7
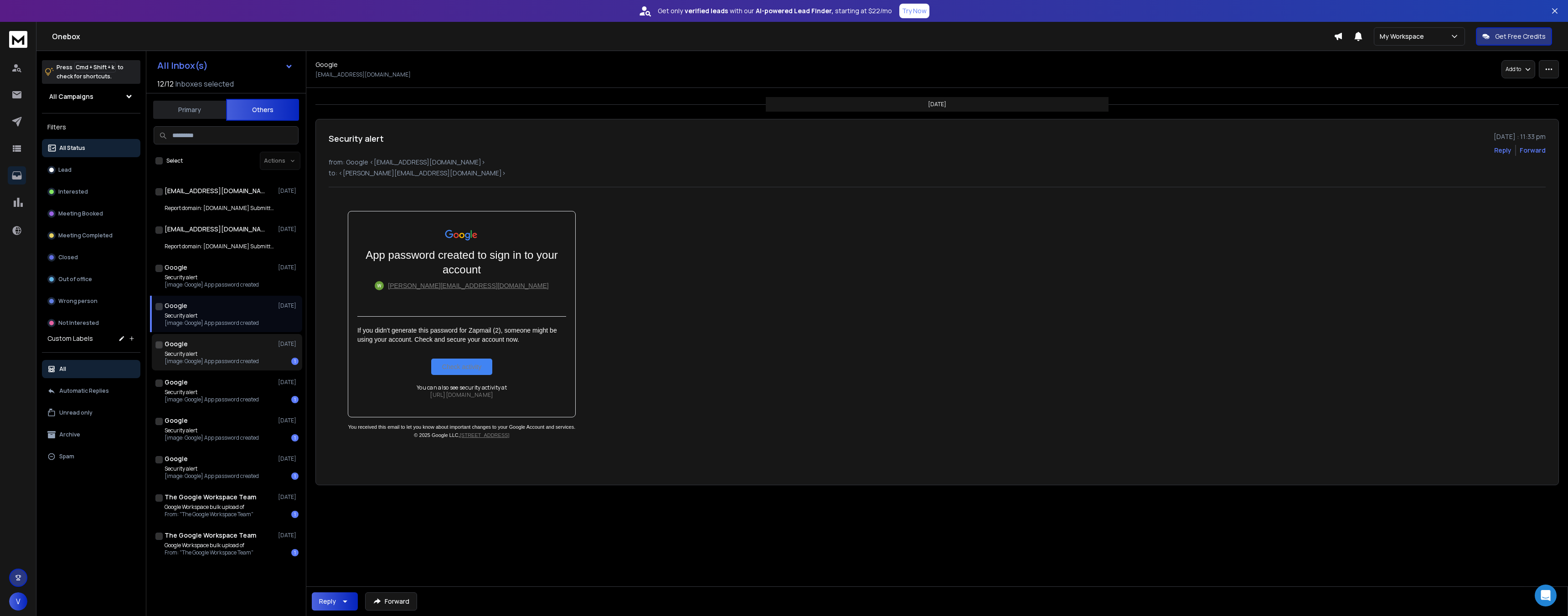
click at [202, 357] on p "Security alert" at bounding box center [211, 354] width 94 height 7
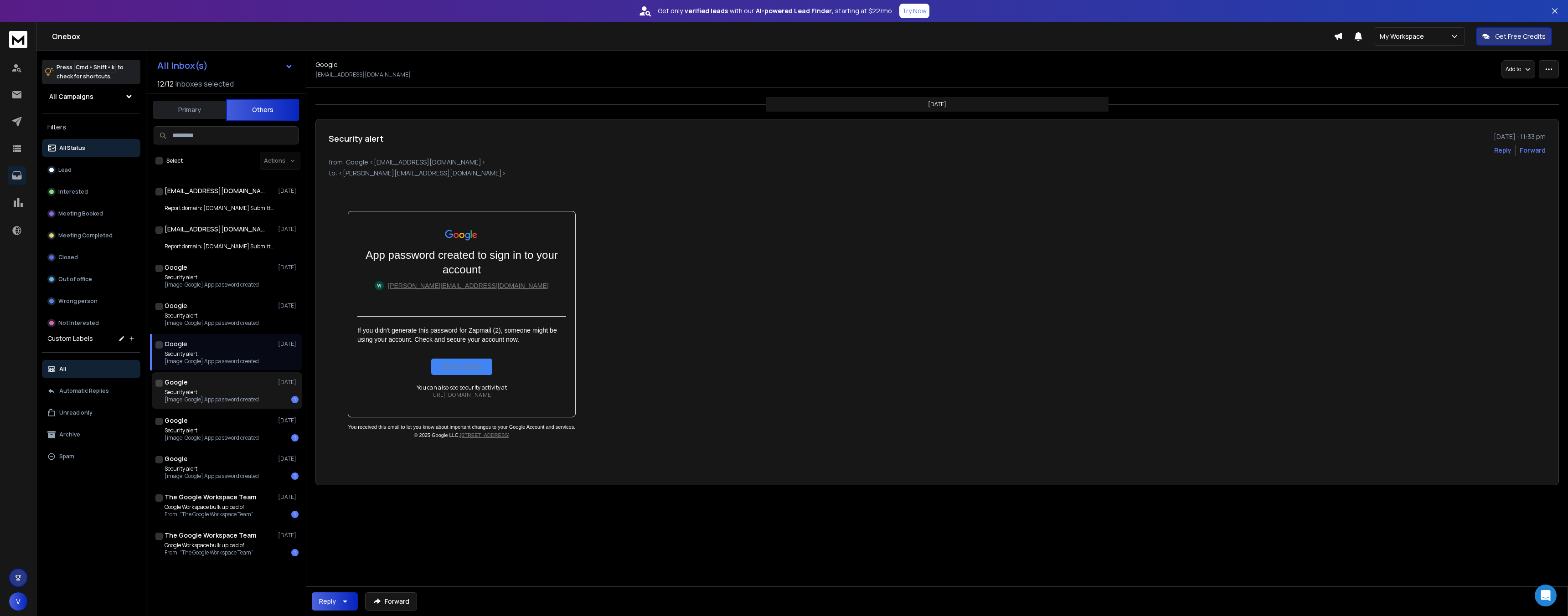
click at [202, 393] on p "Security alert" at bounding box center [211, 393] width 94 height 7
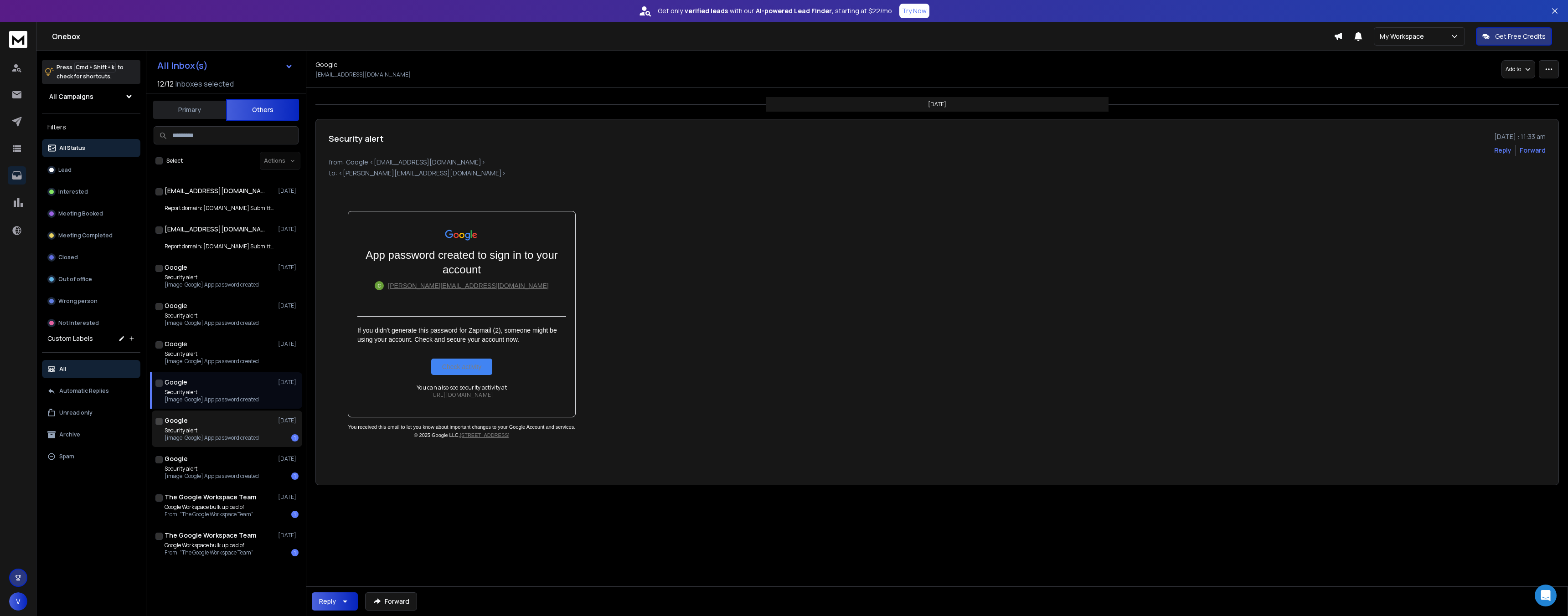
click at [208, 430] on p "Security alert" at bounding box center [211, 431] width 94 height 7
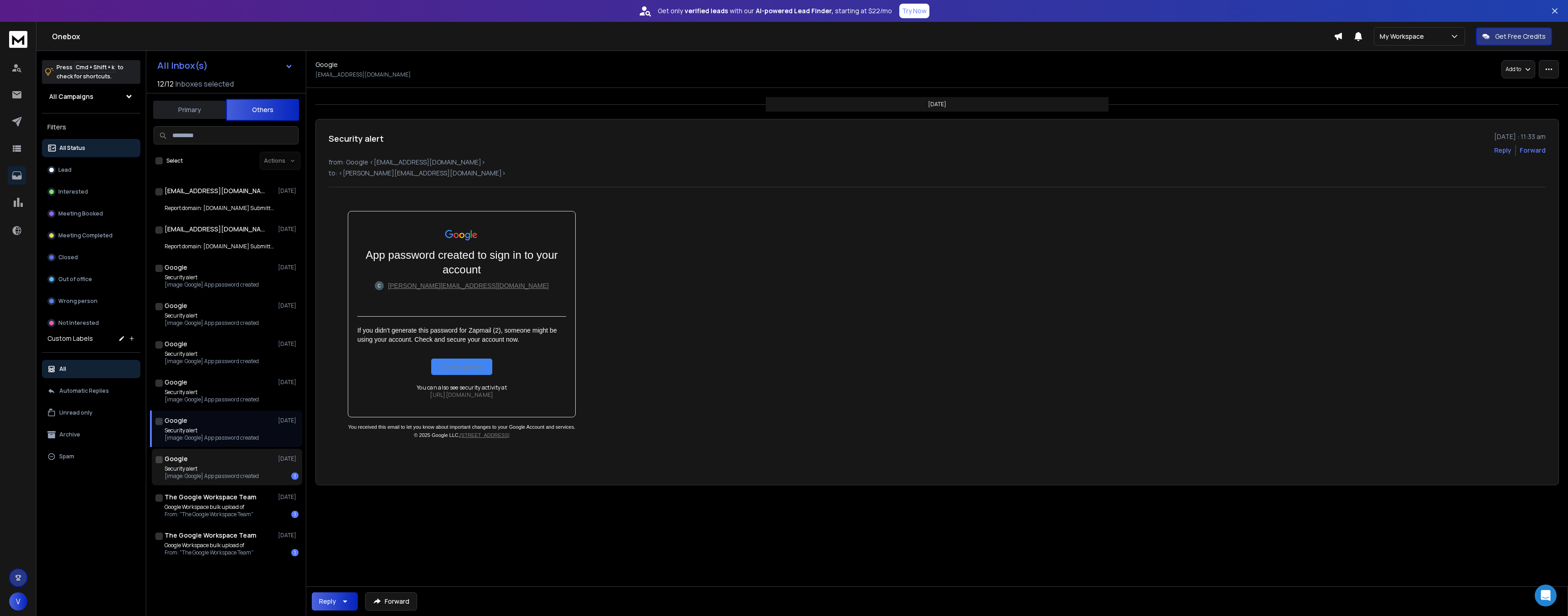
drag, startPoint x: 212, startPoint y: 472, endPoint x: 212, endPoint y: 478, distance: 6.0
click at [212, 472] on div "Security alert [image: Google] App password created" at bounding box center [211, 473] width 94 height 15
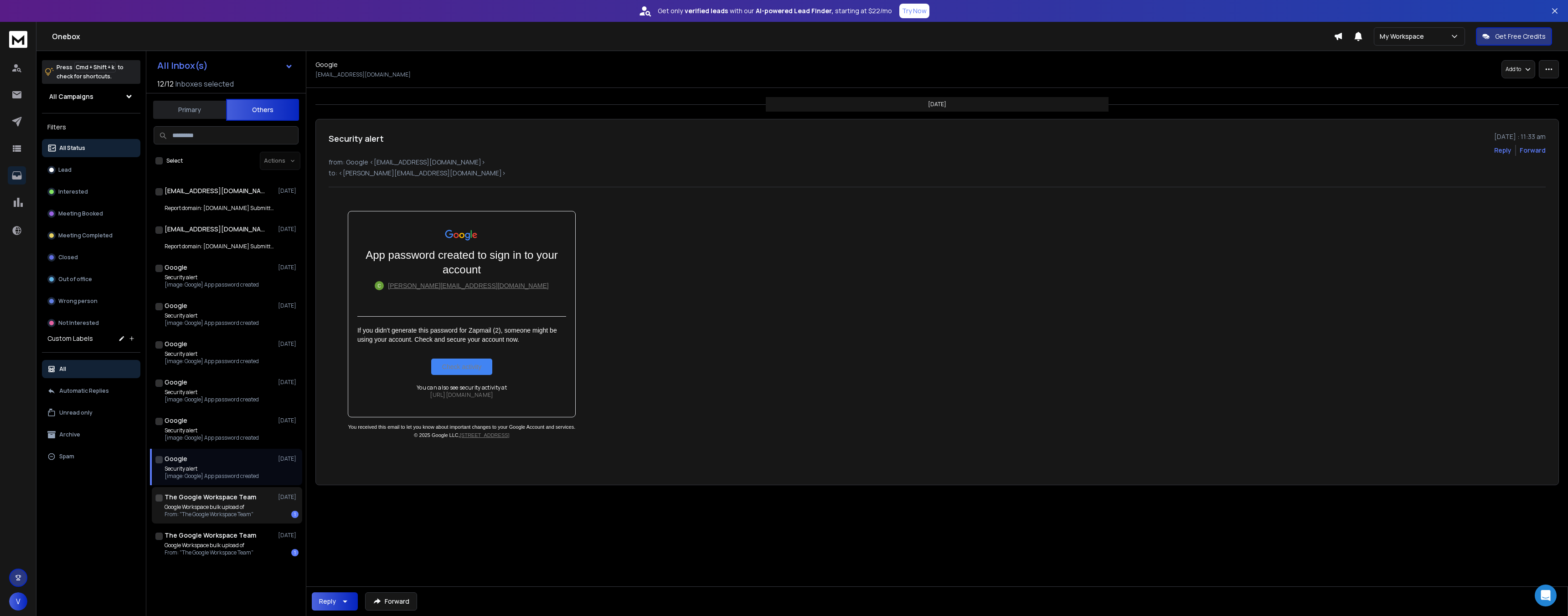
click at [211, 508] on p "Google Workspace bulk upload of" at bounding box center [209, 507] width 89 height 7
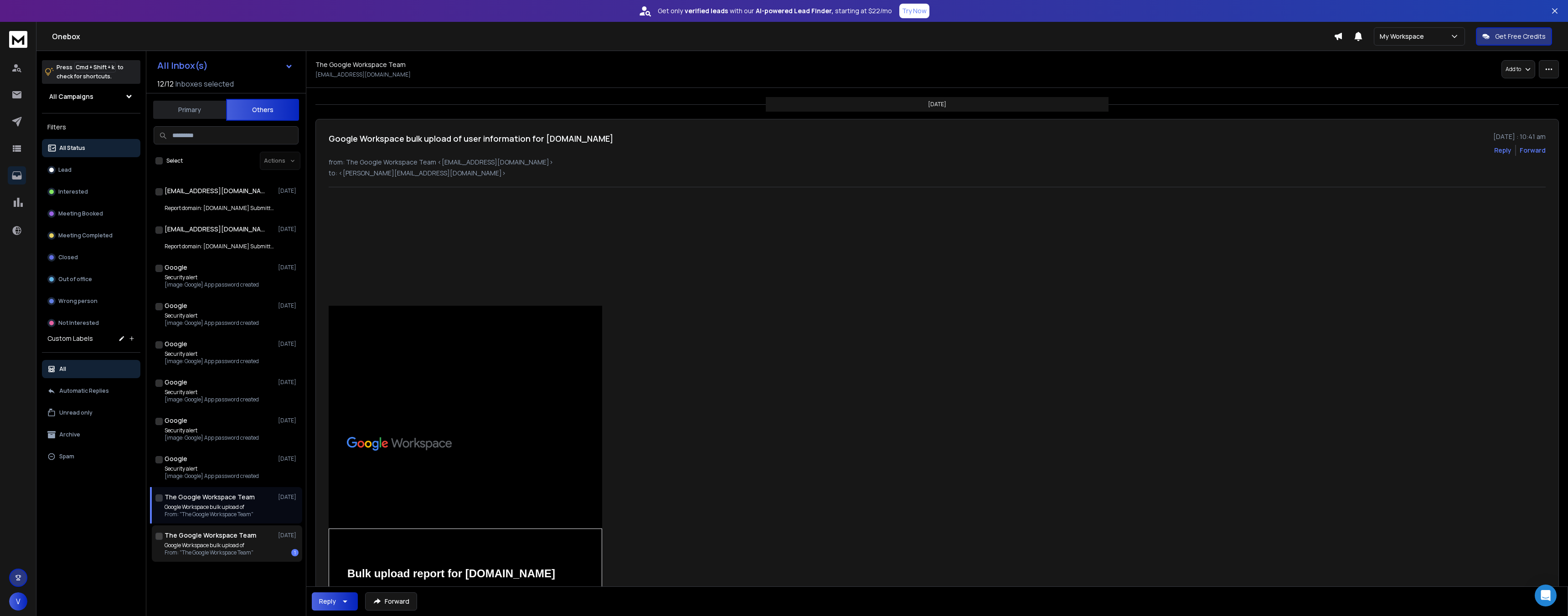
click at [219, 542] on p "Google Workspace bulk upload of" at bounding box center [209, 545] width 89 height 7
click at [179, 117] on button "Primary" at bounding box center [190, 110] width 73 height 20
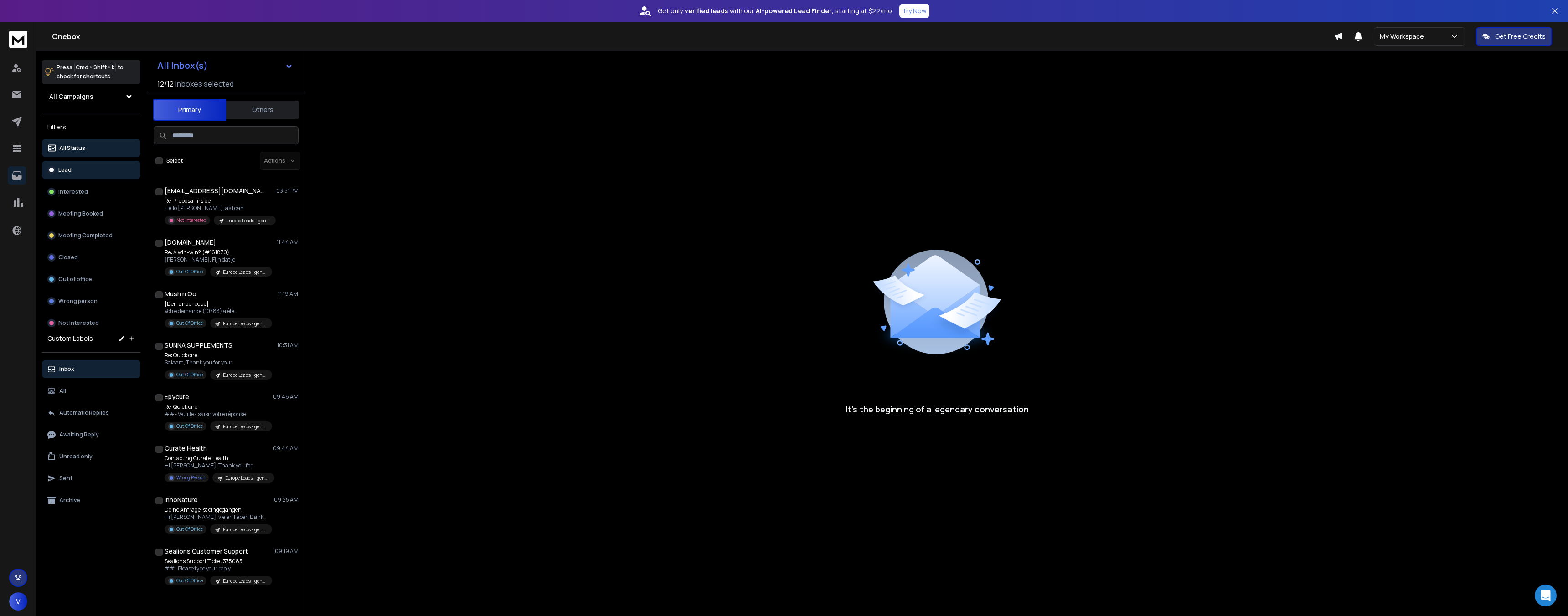
click at [90, 173] on button "Lead" at bounding box center [91, 170] width 99 height 18
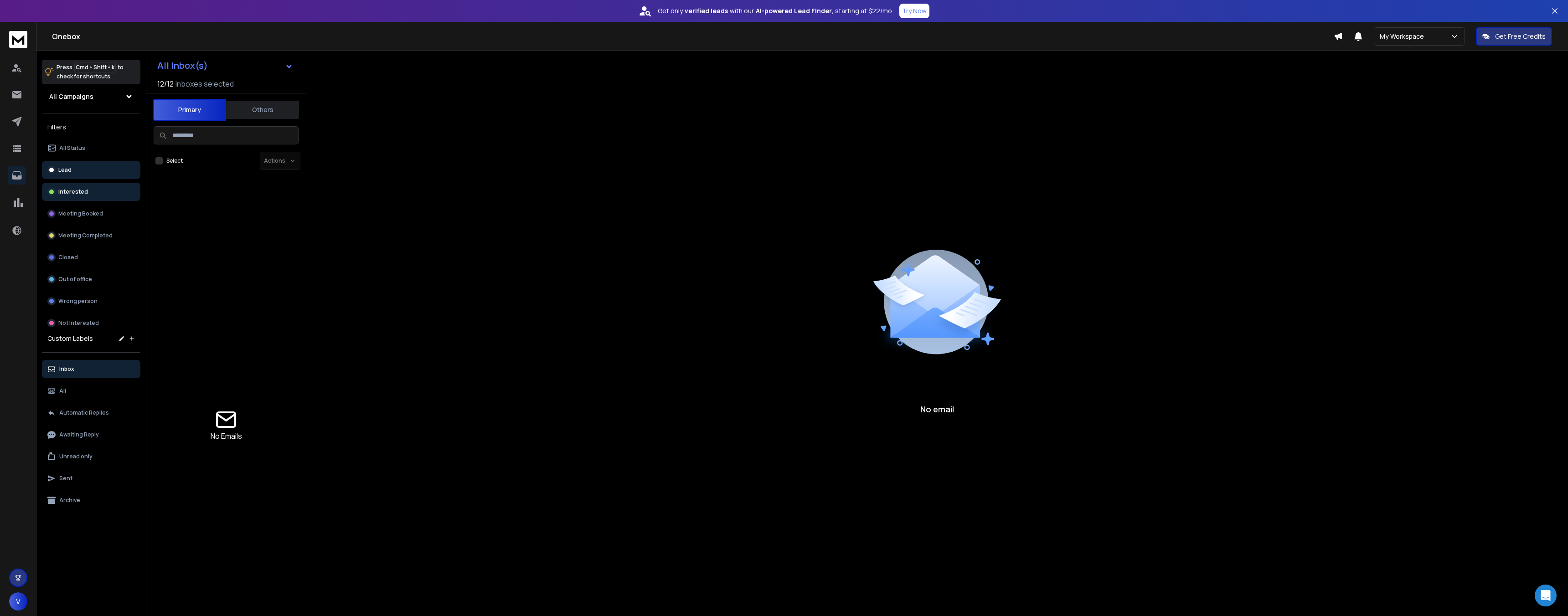
click at [96, 191] on button "Interested" at bounding box center [91, 192] width 99 height 18
click at [66, 258] on p "Closed" at bounding box center [68, 257] width 19 height 7
click at [61, 150] on p "All Status" at bounding box center [72, 148] width 26 height 7
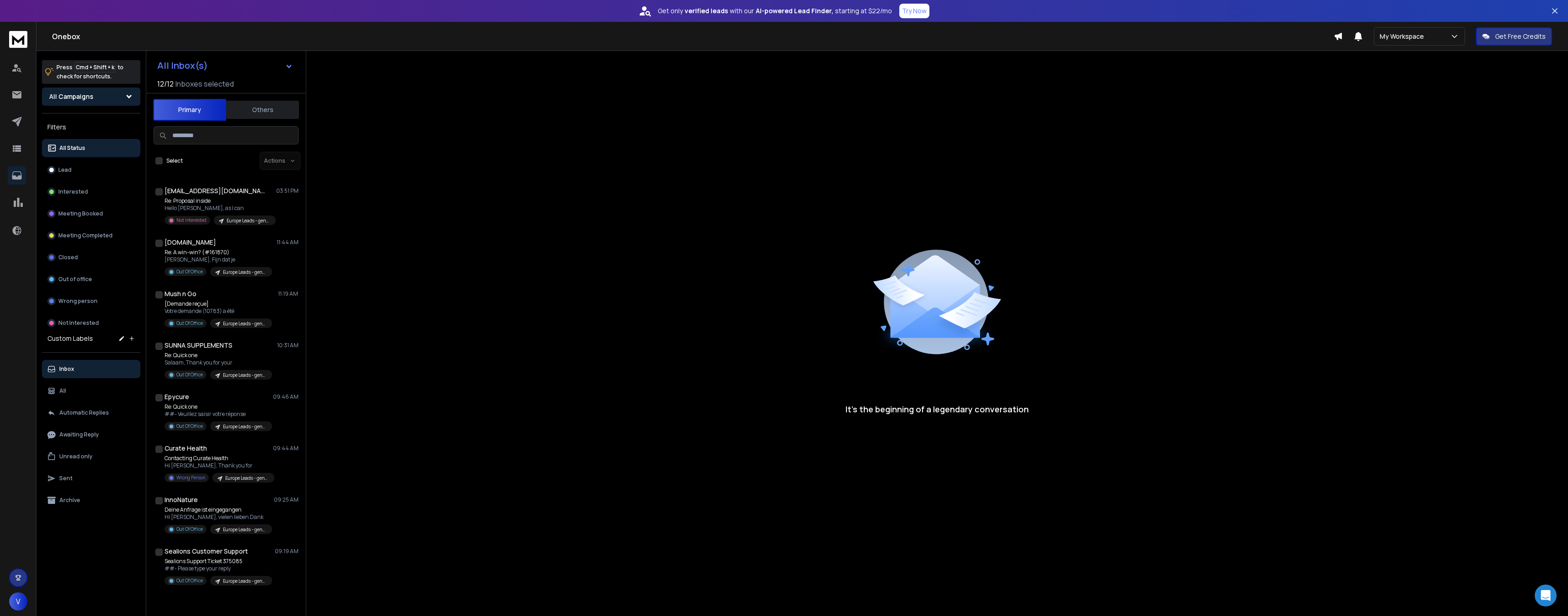
click at [91, 96] on h1 "All Campaigns" at bounding box center [71, 96] width 44 height 9
click at [110, 74] on p "Press Cmd + Shift + k to check for shortcuts." at bounding box center [90, 72] width 67 height 18
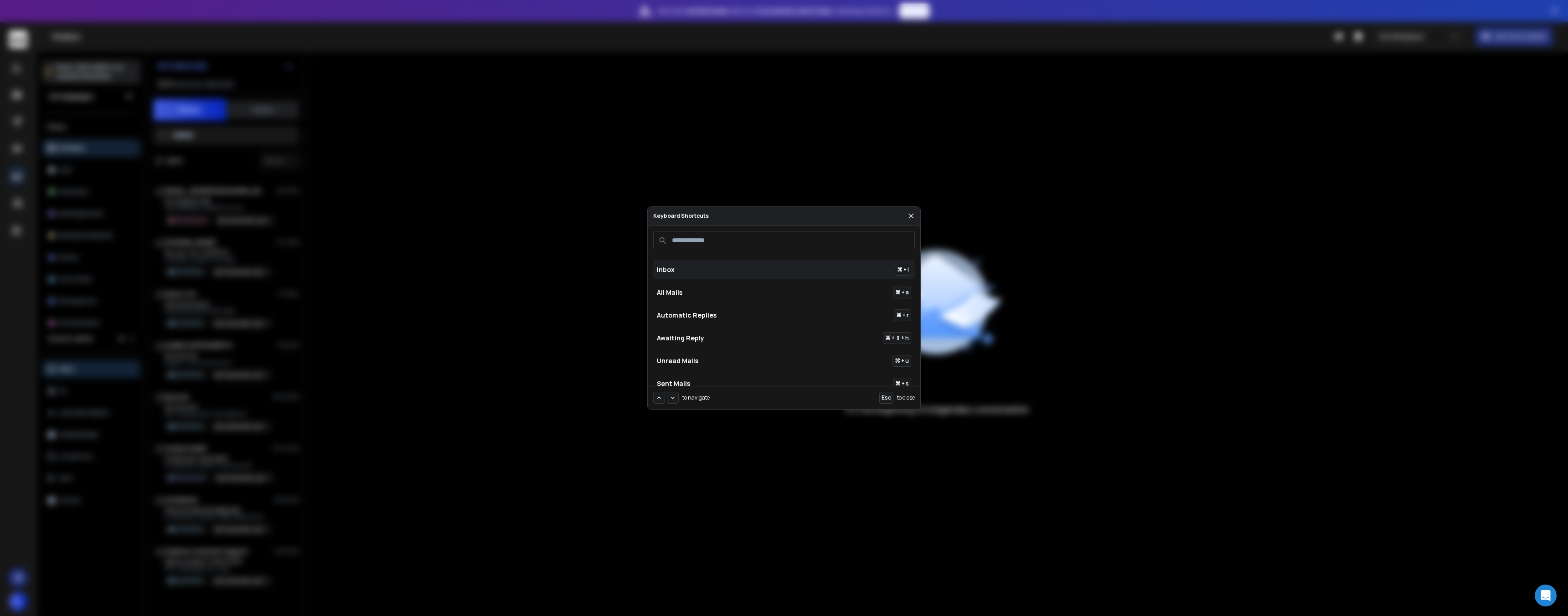
click at [778, 216] on icon at bounding box center [911, 216] width 7 height 7
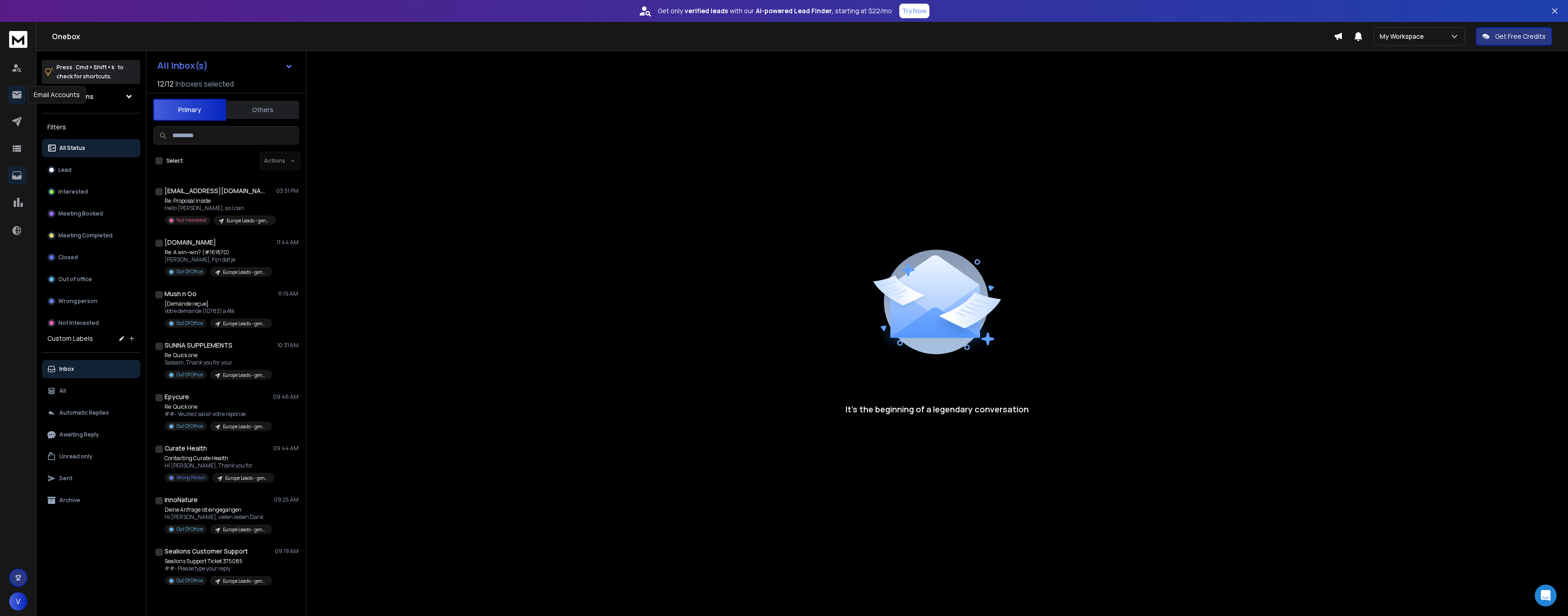
click at [17, 97] on icon at bounding box center [16, 95] width 9 height 7
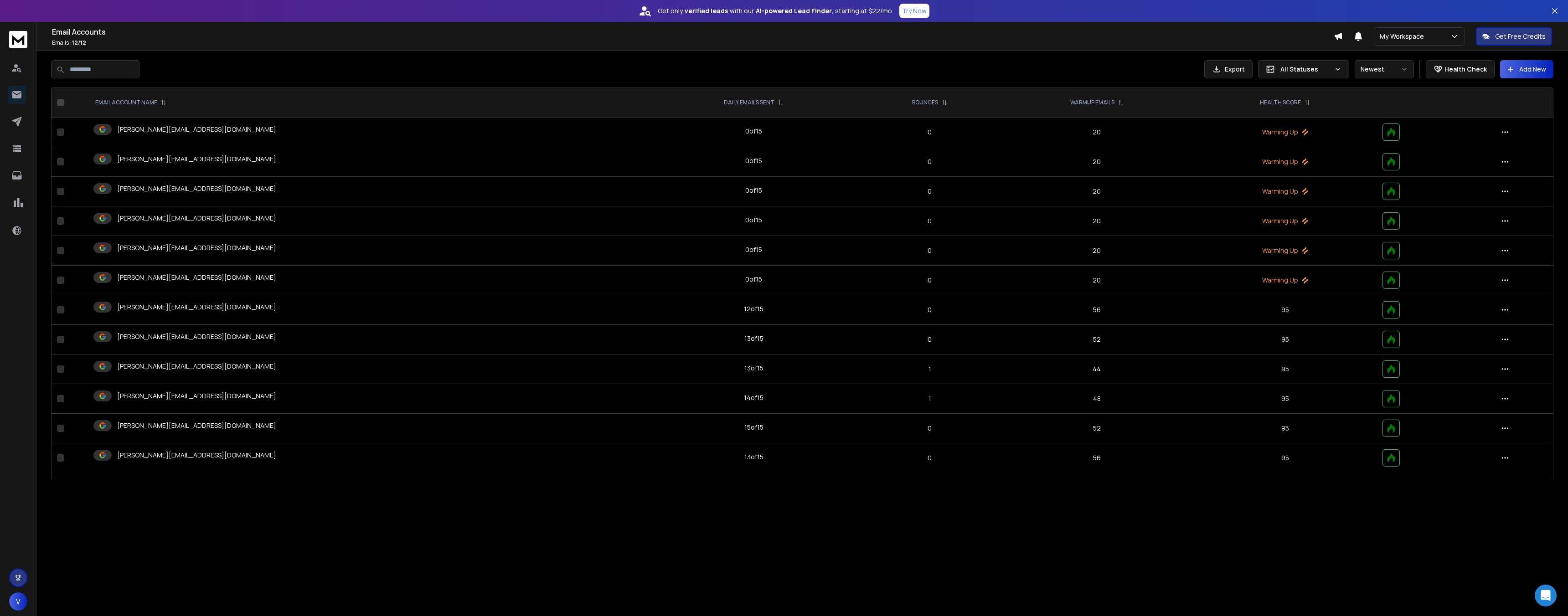
click at [740, 60] on div at bounding box center [625, 69] width 1148 height 18
drag, startPoint x: 739, startPoint y: 61, endPoint x: 743, endPoint y: 351, distance: 290.0
click at [743, 351] on div "Export All Statuses Newest Health Check Add New EMAIL ACCOUNT NAME DAILY EMAILS…" at bounding box center [802, 270] width 1502 height 420
click at [646, 507] on div "Get only verified leads with our AI-powered Lead Finder, starting at $22/mo Try…" at bounding box center [784, 308] width 1568 height 616
click at [778, 131] on icon at bounding box center [1505, 131] width 8 height 8
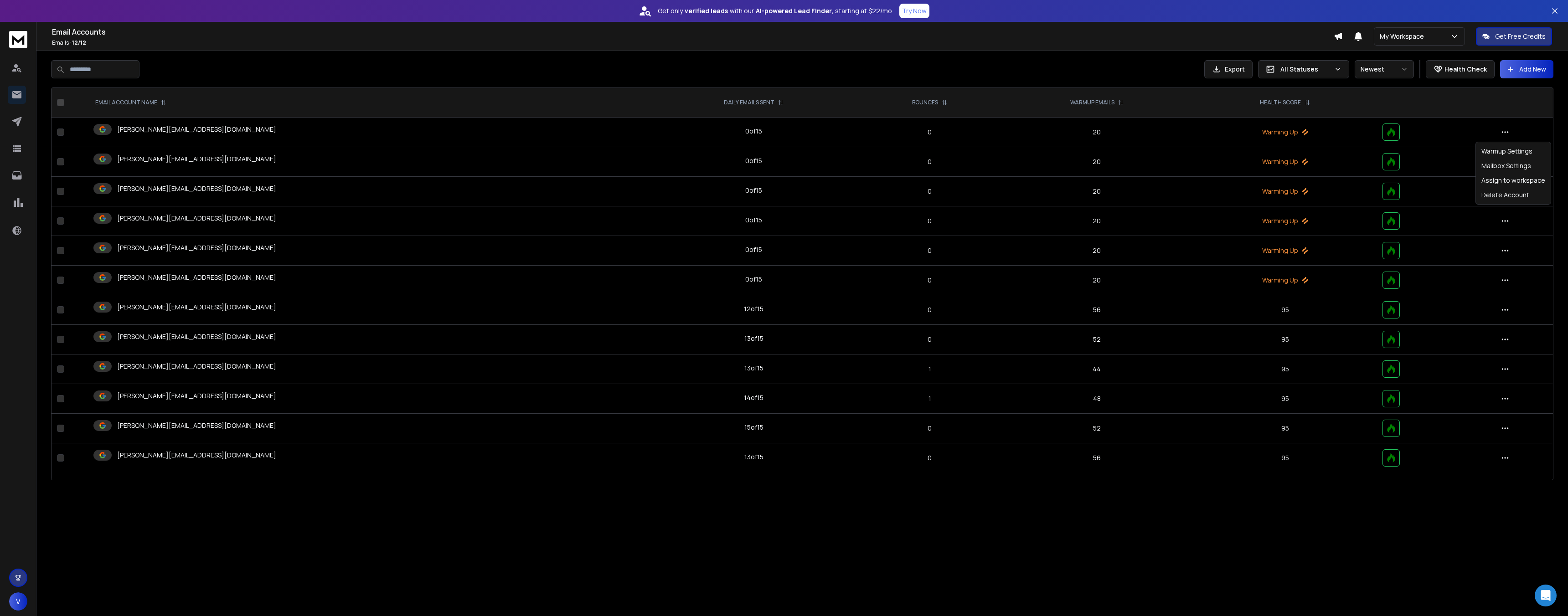
click at [778, 131] on icon at bounding box center [1505, 131] width 8 height 8
click at [60, 104] on button "Select this Page" at bounding box center [61, 102] width 7 height 7
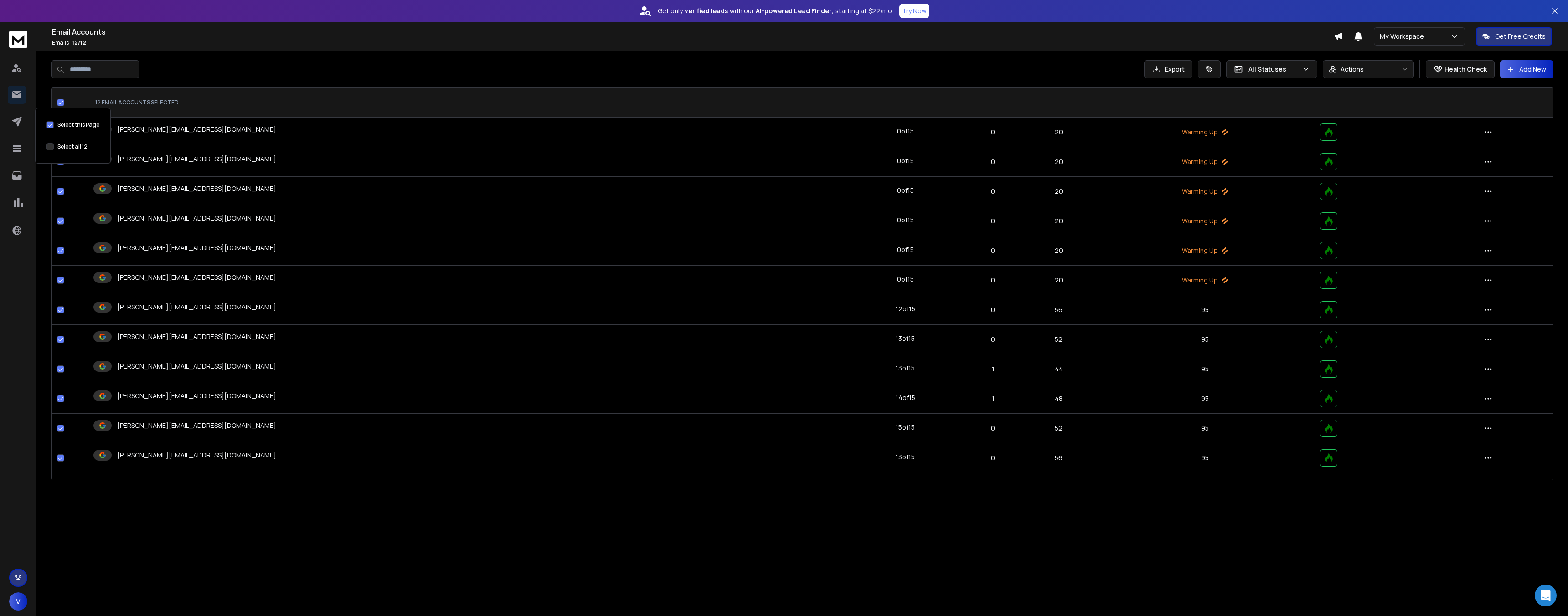
click at [60, 104] on button "Select this Page" at bounding box center [61, 102] width 7 height 7
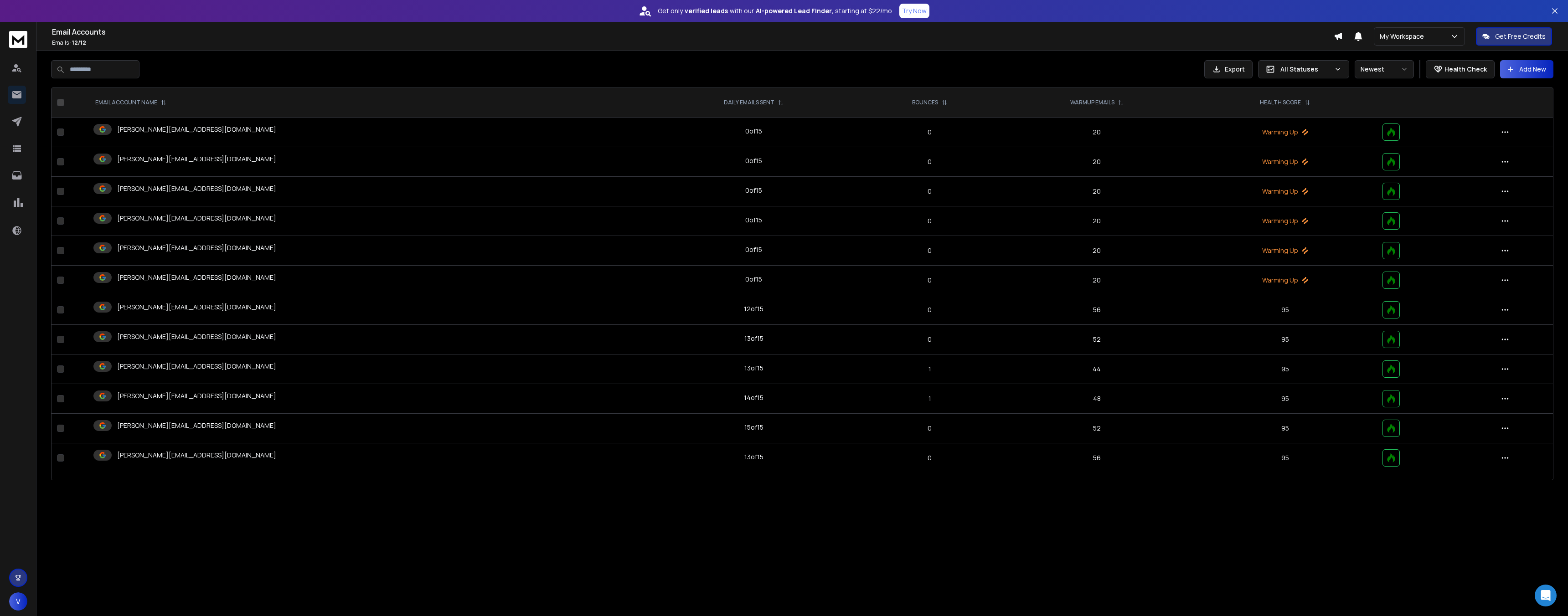
click at [60, 104] on button "button" at bounding box center [61, 102] width 7 height 7
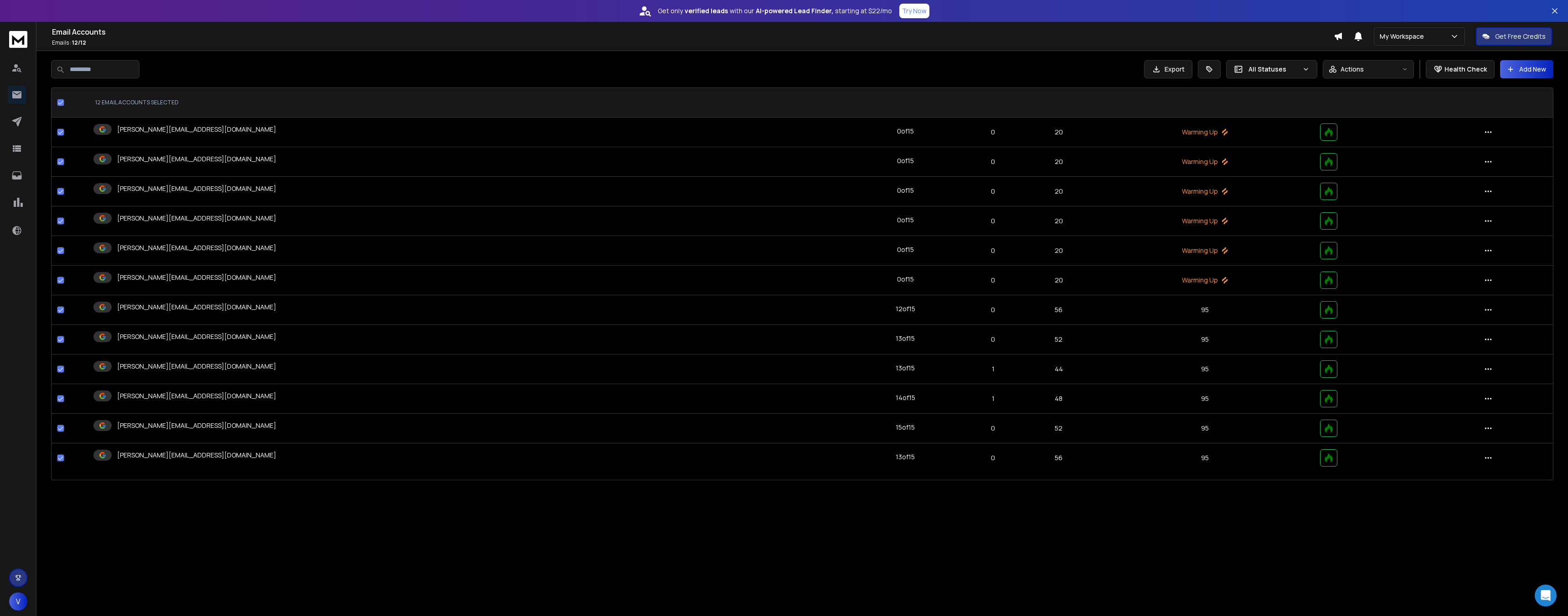
click at [60, 104] on button "button" at bounding box center [61, 102] width 7 height 7
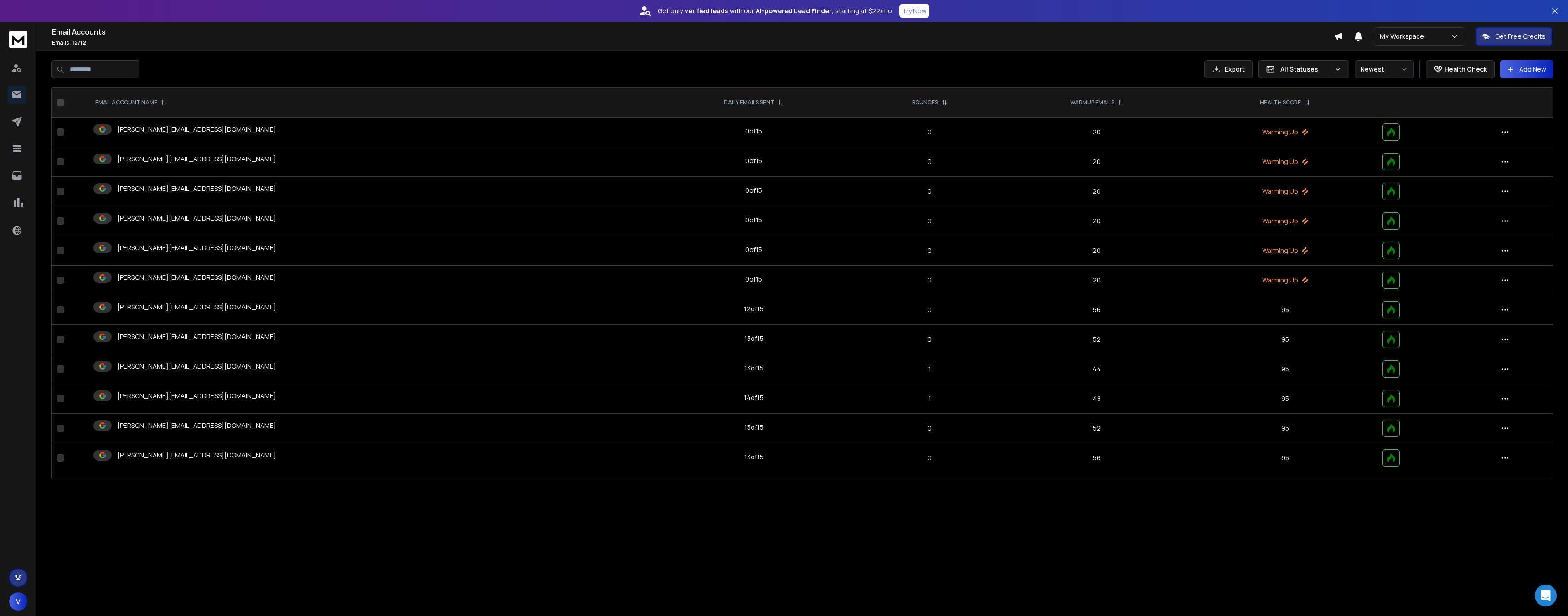
click at [284, 51] on div "Email Accounts Emails : 12 / 12 My Workspace Get Free Credits" at bounding box center [784, 37] width 1568 height 29
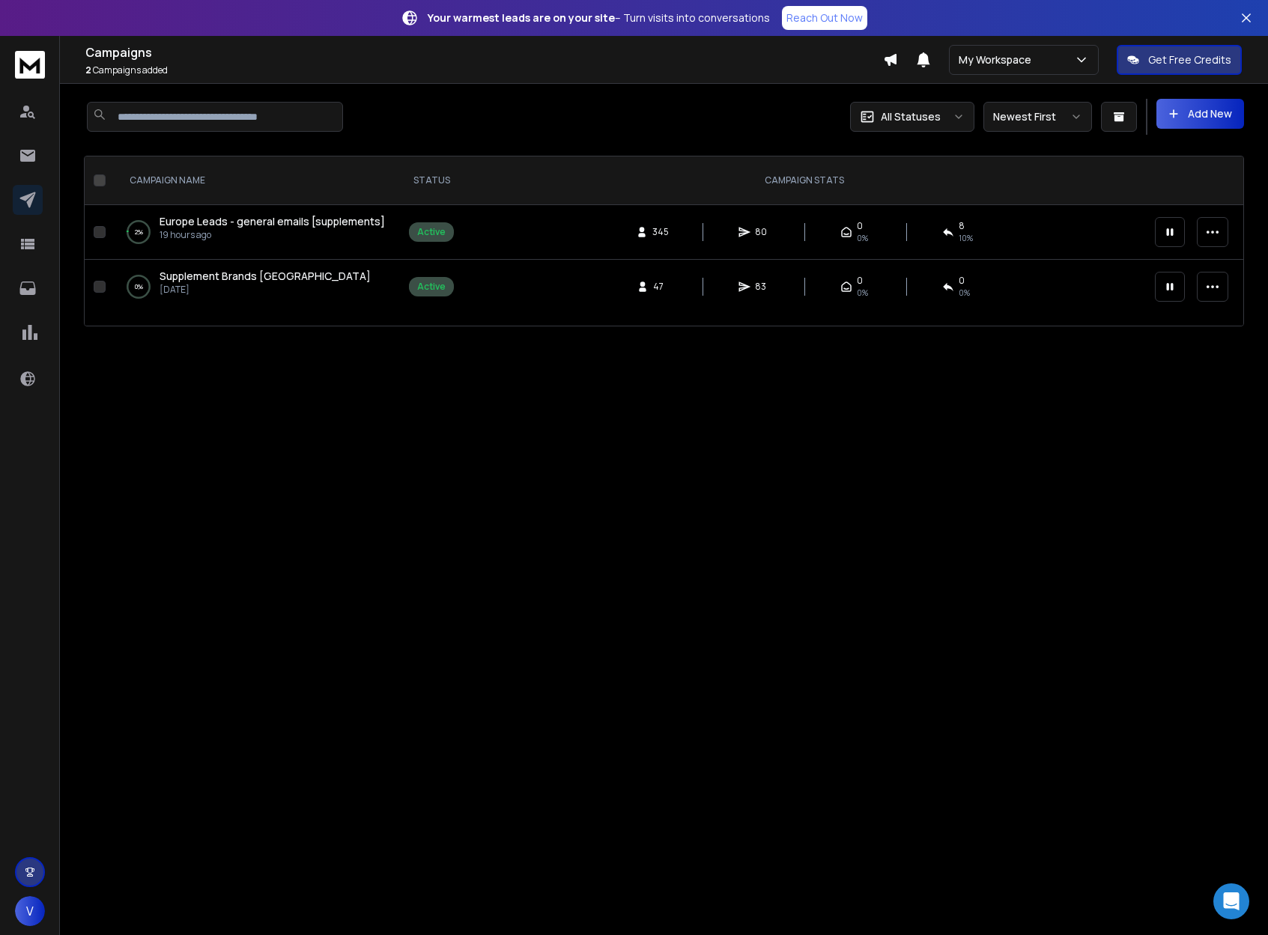
click at [684, 487] on div "Campaigns 2 Campaigns Added All Statuses Newest First Add New CAMPAIGN NAME STA…" at bounding box center [664, 566] width 1160 height 935
click at [1072, 120] on icon "button" at bounding box center [1076, 117] width 12 height 12
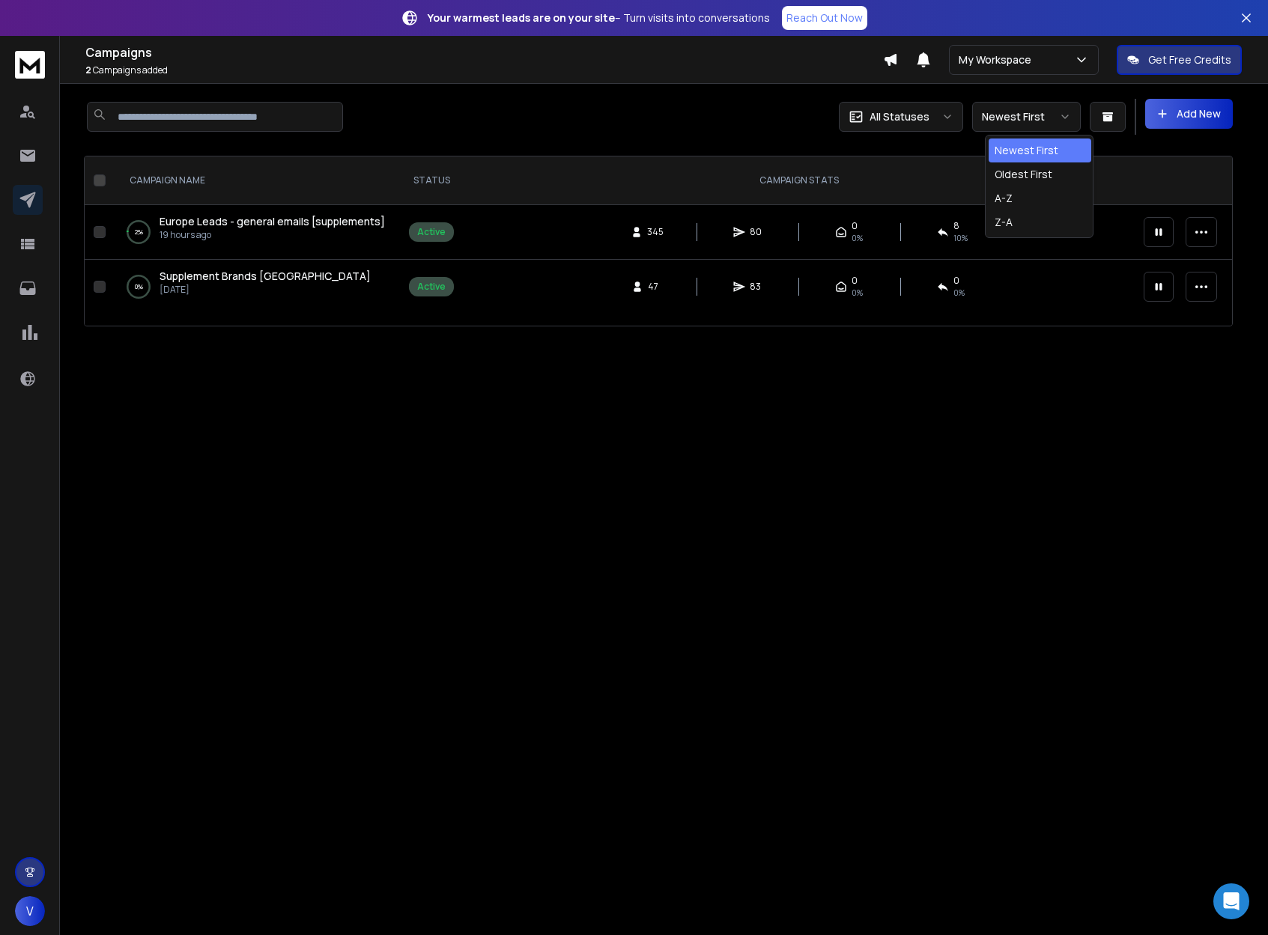
click at [1071, 120] on icon "button" at bounding box center [1065, 117] width 12 height 12
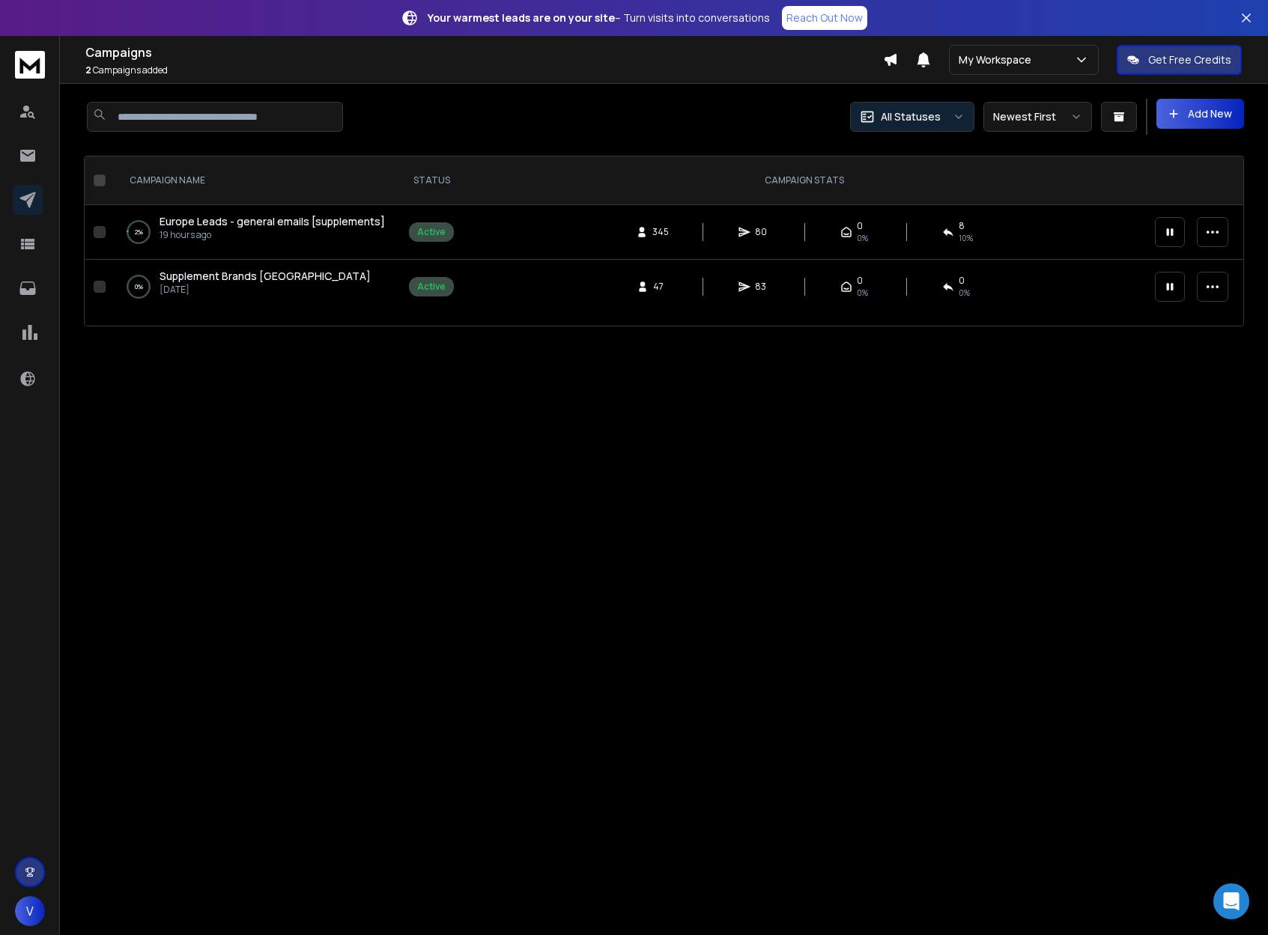
click at [947, 118] on div "All Statuses" at bounding box center [912, 116] width 105 height 15
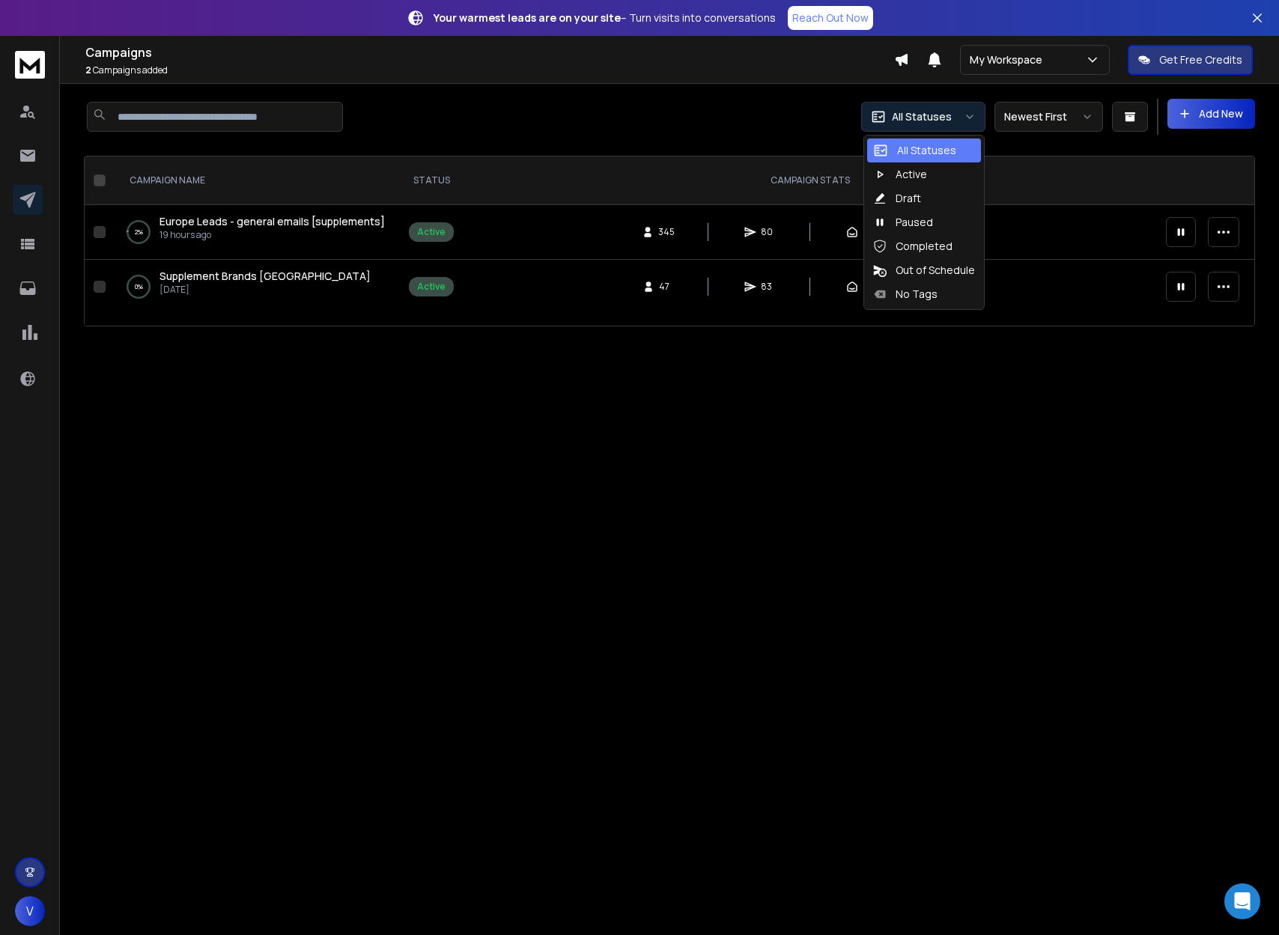
click at [947, 118] on p "All Statuses" at bounding box center [922, 116] width 60 height 15
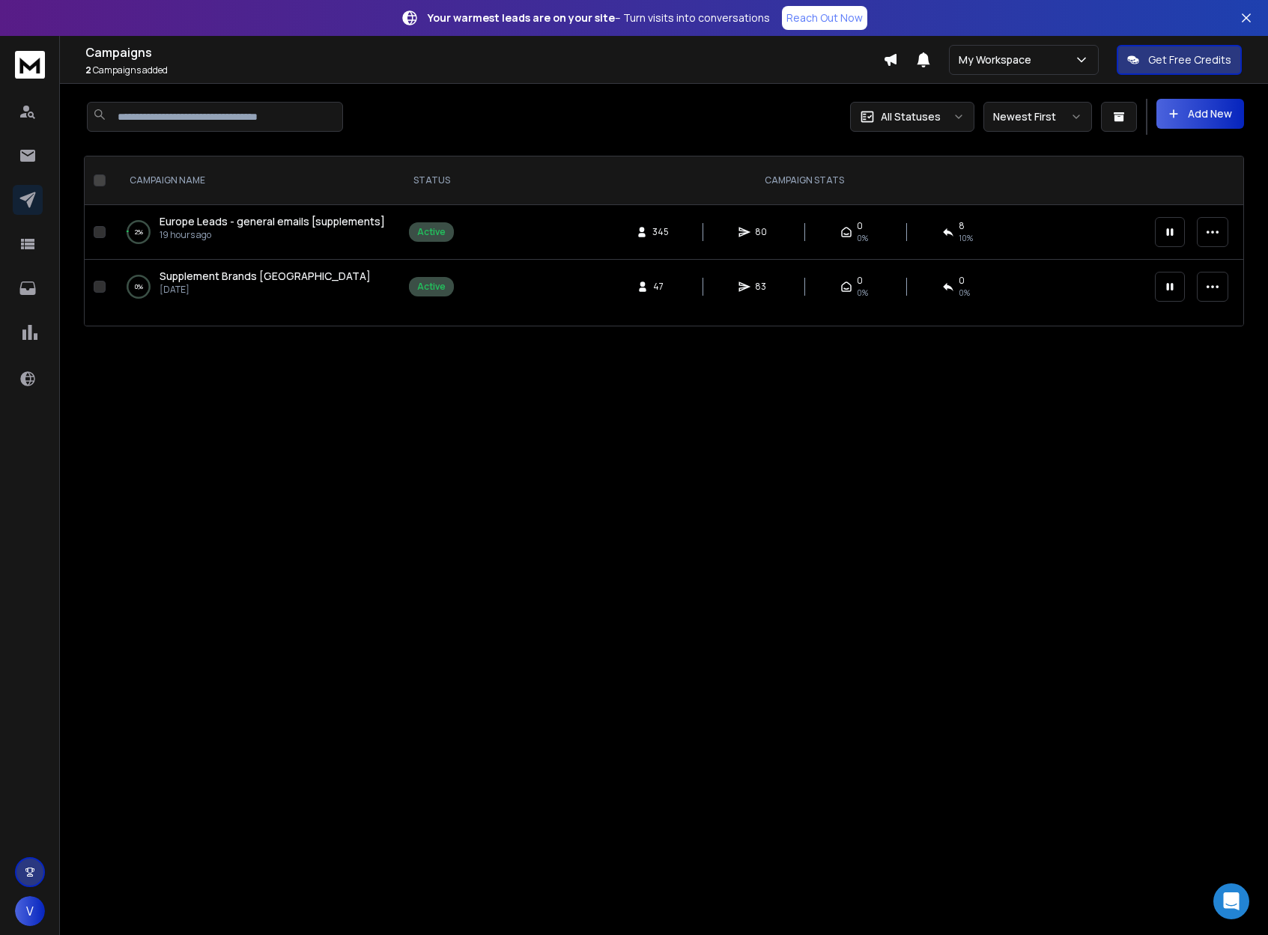
click at [710, 133] on div "Campaigns 2 Campaigns Added All Statuses Newest First Add New" at bounding box center [954, 117] width 580 height 36
click at [424, 484] on div "Campaigns 2 Campaigns Added All Statuses Newest First Add New CAMPAIGN NAME STA…" at bounding box center [664, 566] width 1160 height 935
click at [28, 162] on icon at bounding box center [28, 156] width 18 height 18
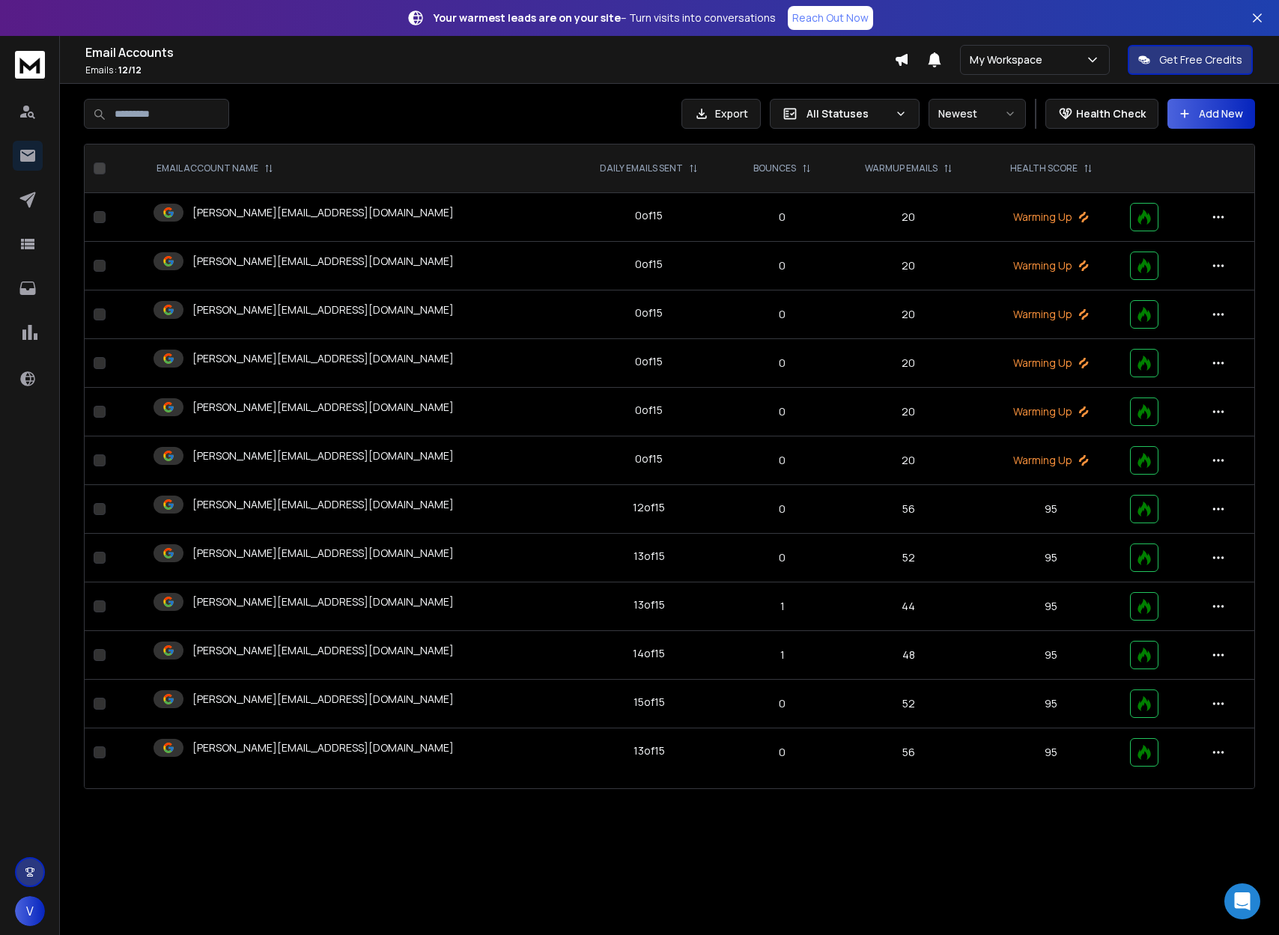
click at [331, 116] on div at bounding box center [378, 114] width 589 height 30
